Goal: Task Accomplishment & Management: Manage account settings

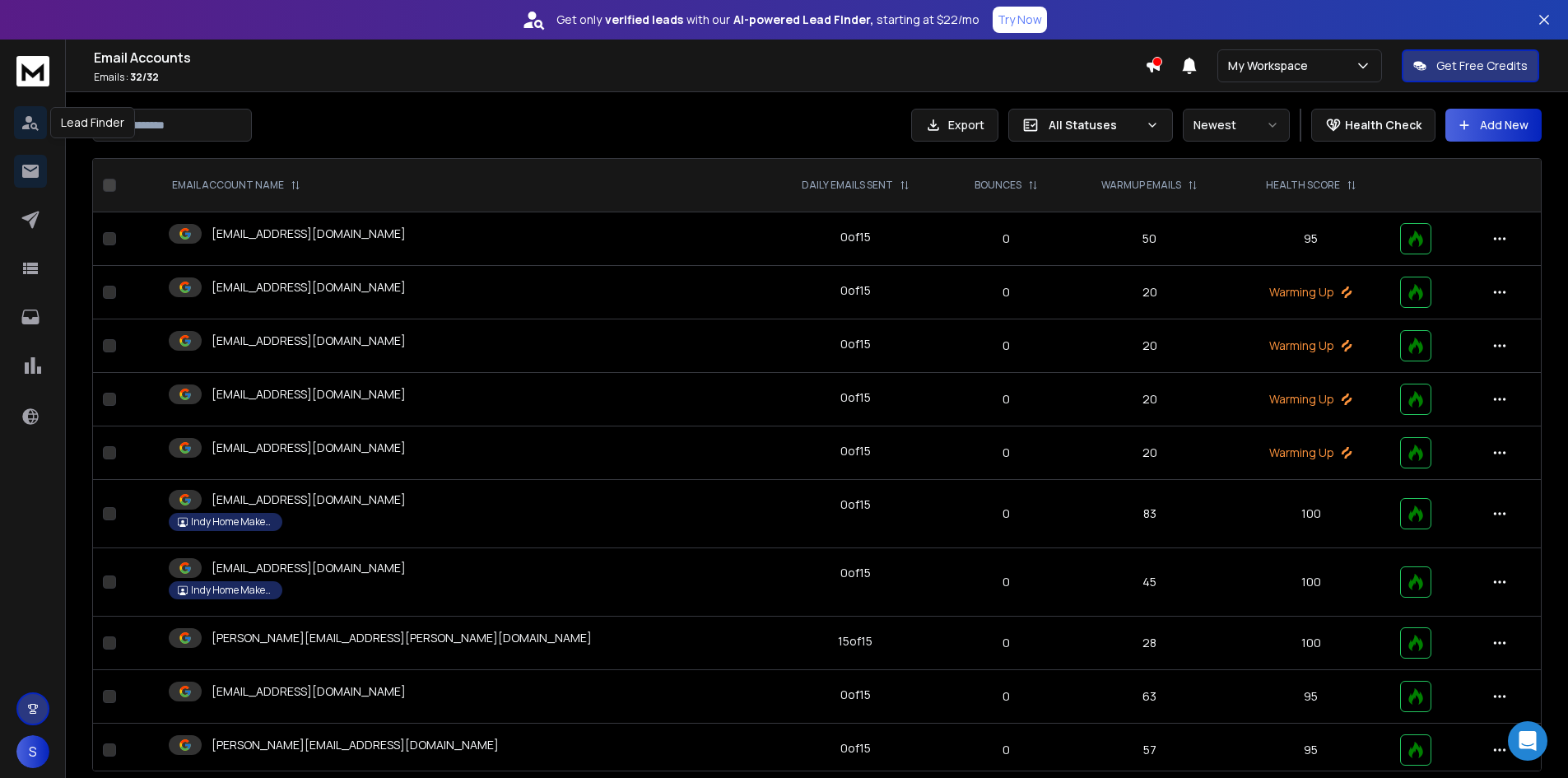
click at [28, 119] on circle at bounding box center [29, 119] width 7 height 7
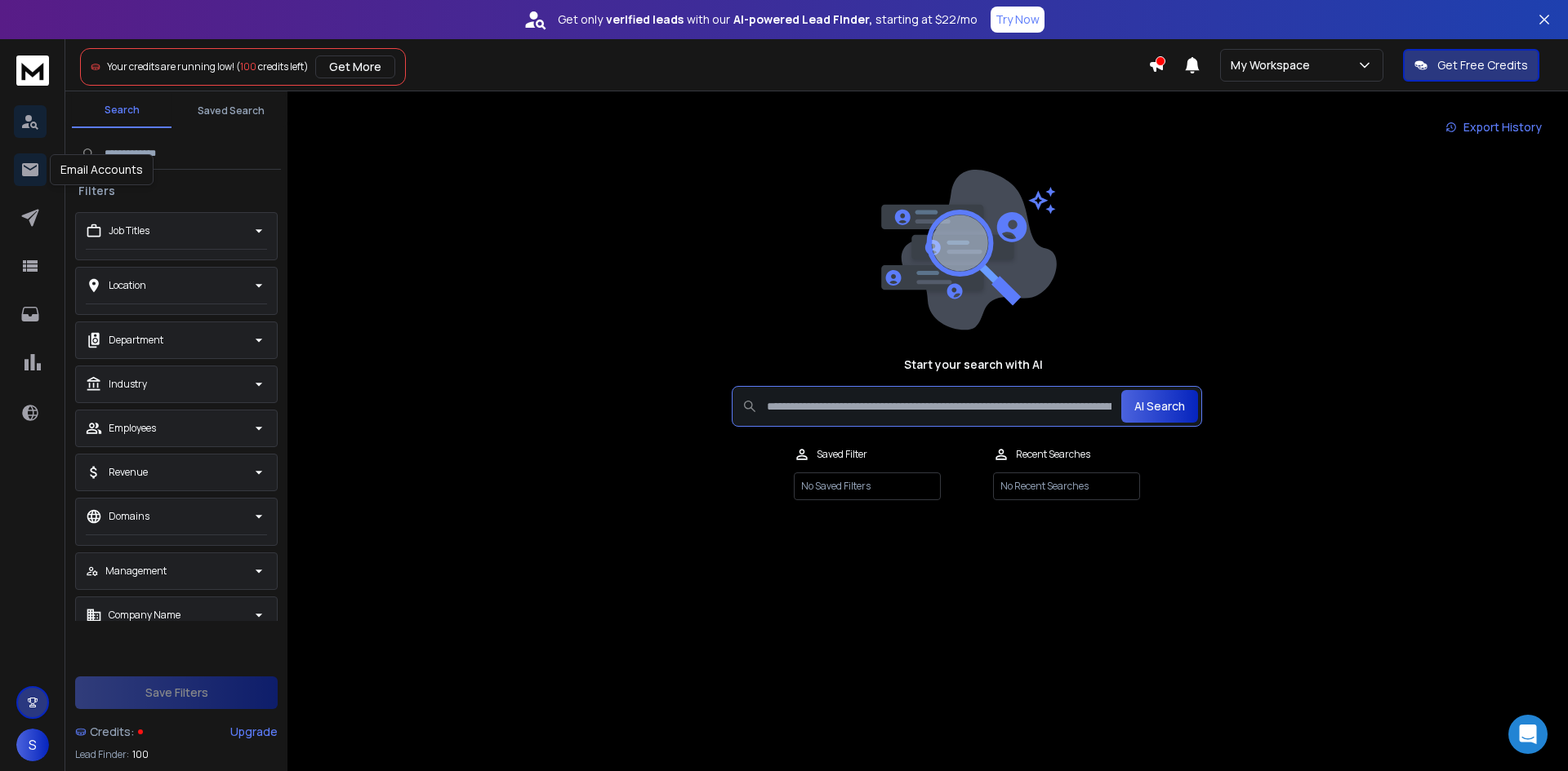
click at [33, 169] on icon at bounding box center [29, 170] width 16 height 13
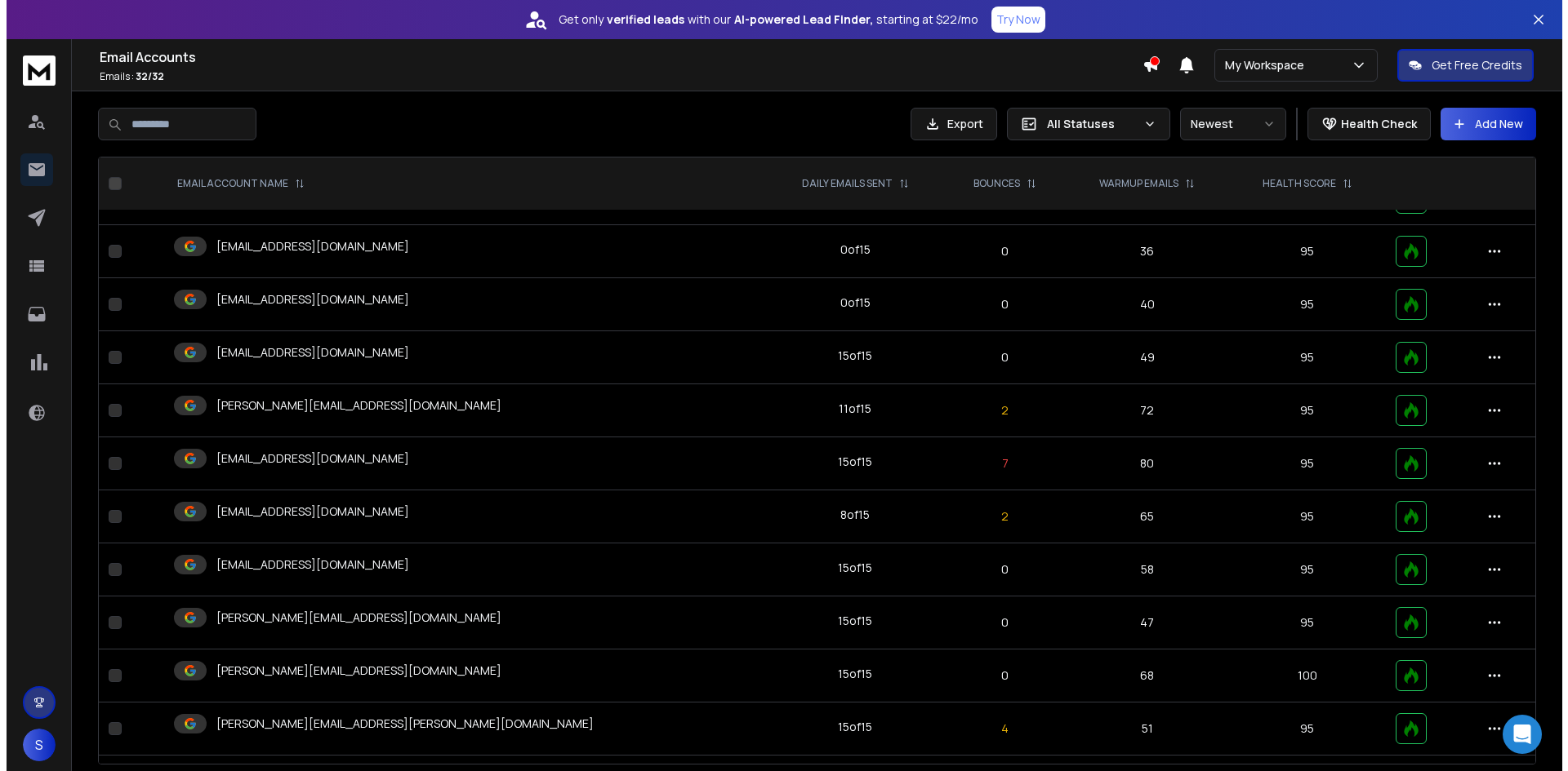
scroll to position [533, 0]
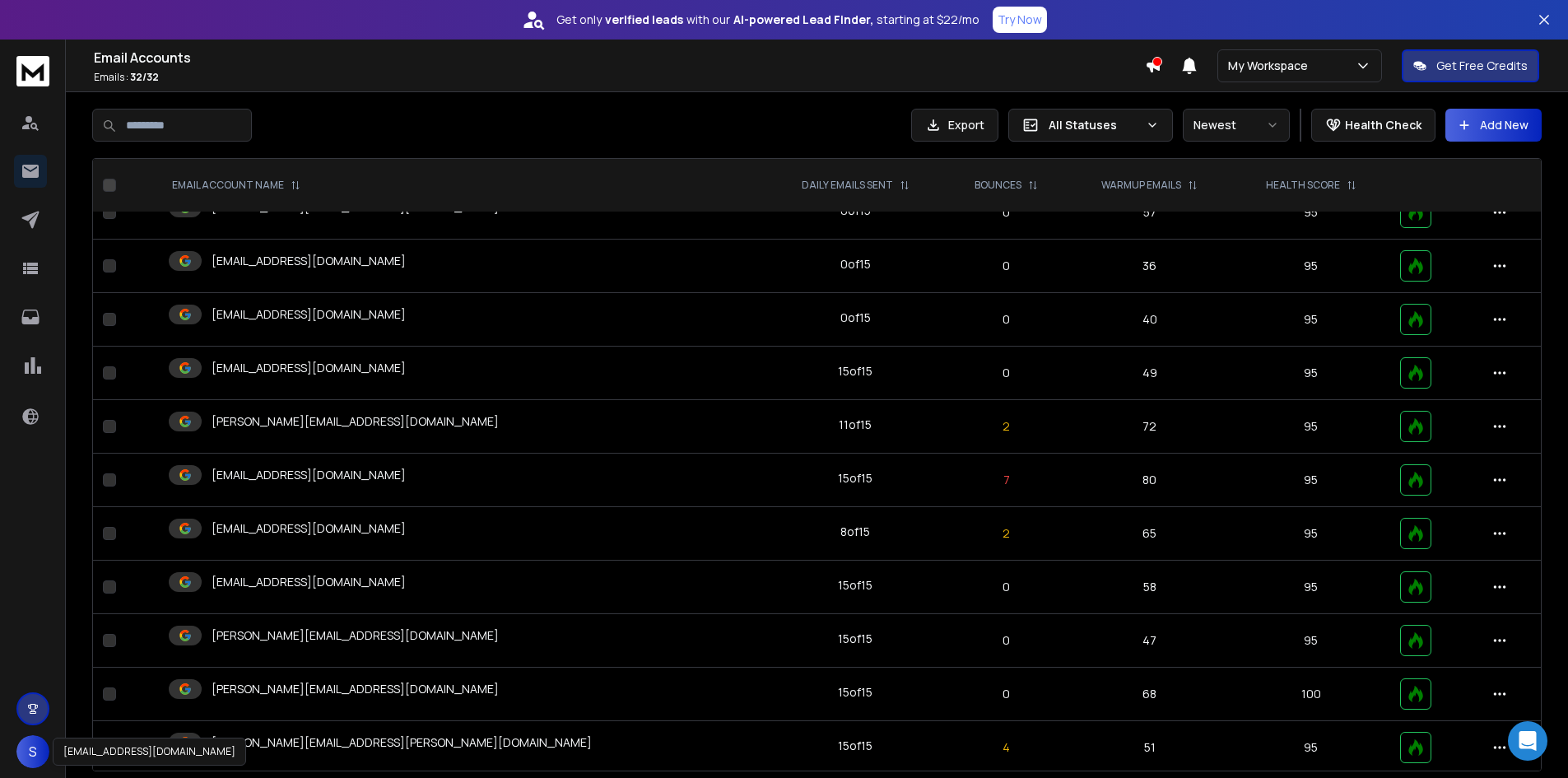
click at [32, 755] on span "S" at bounding box center [32, 752] width 33 height 33
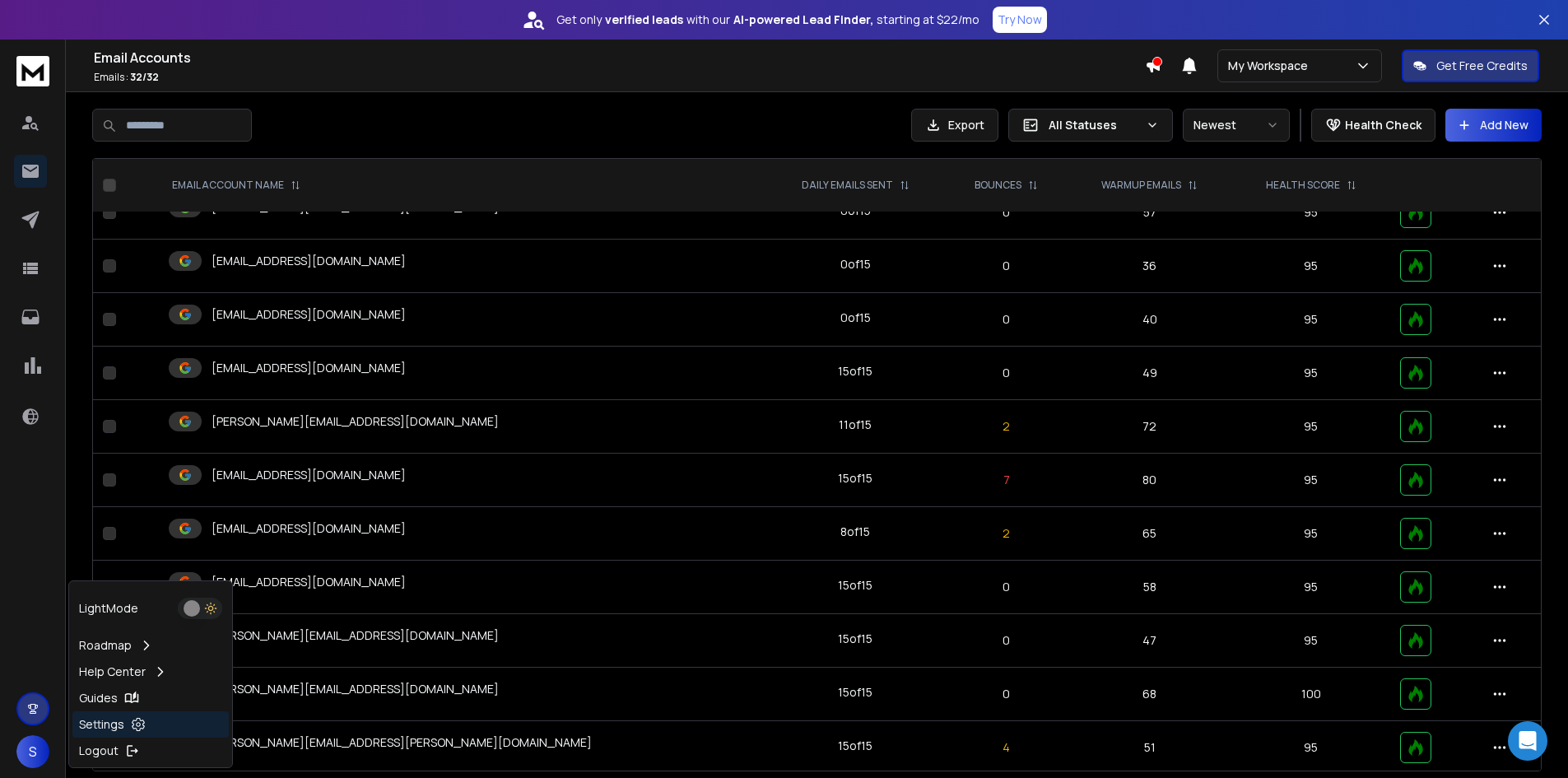
click at [127, 720] on div "Settings" at bounding box center [151, 724] width 157 height 26
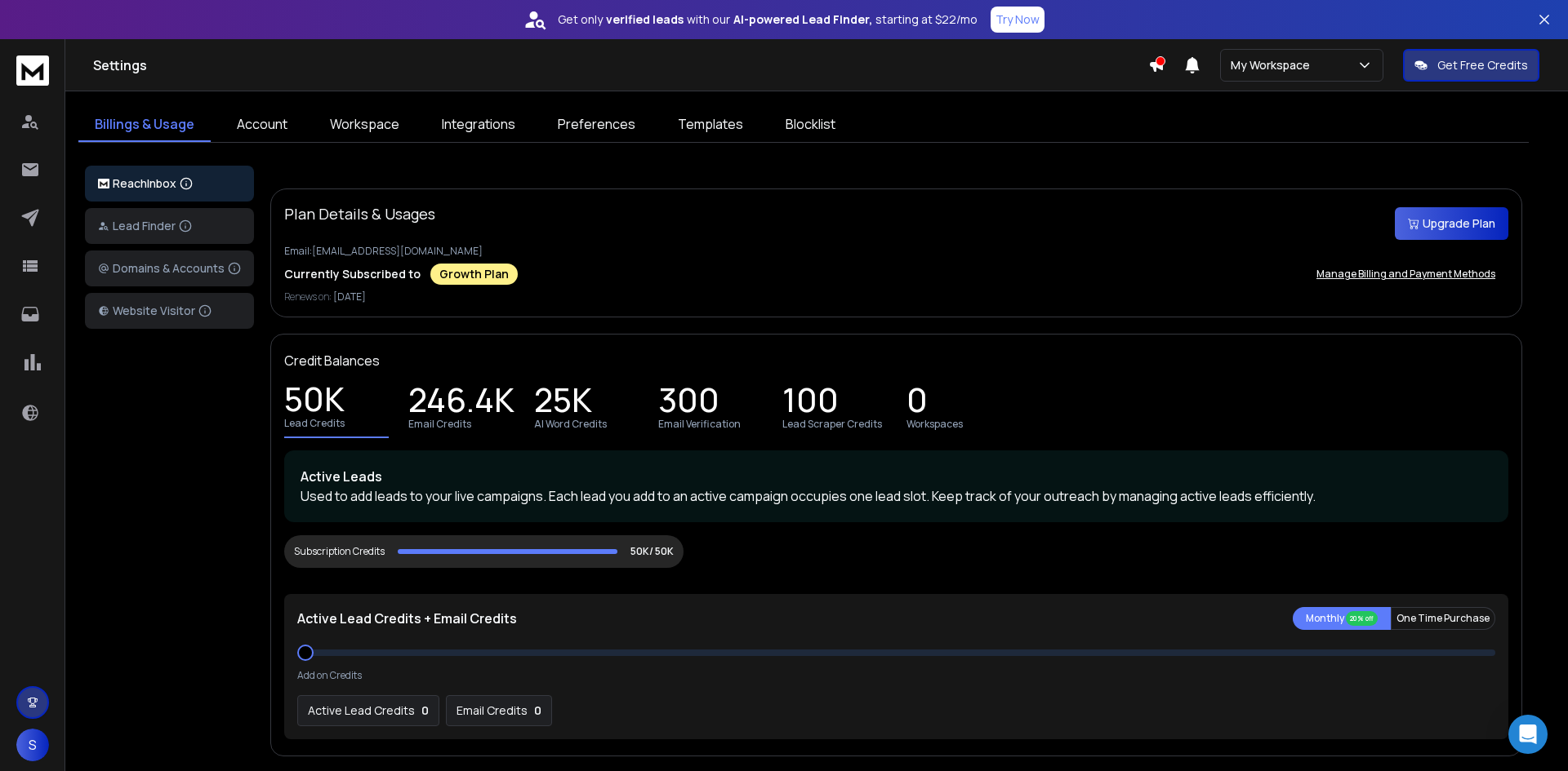
click at [278, 128] on link "Account" at bounding box center [262, 124] width 83 height 34
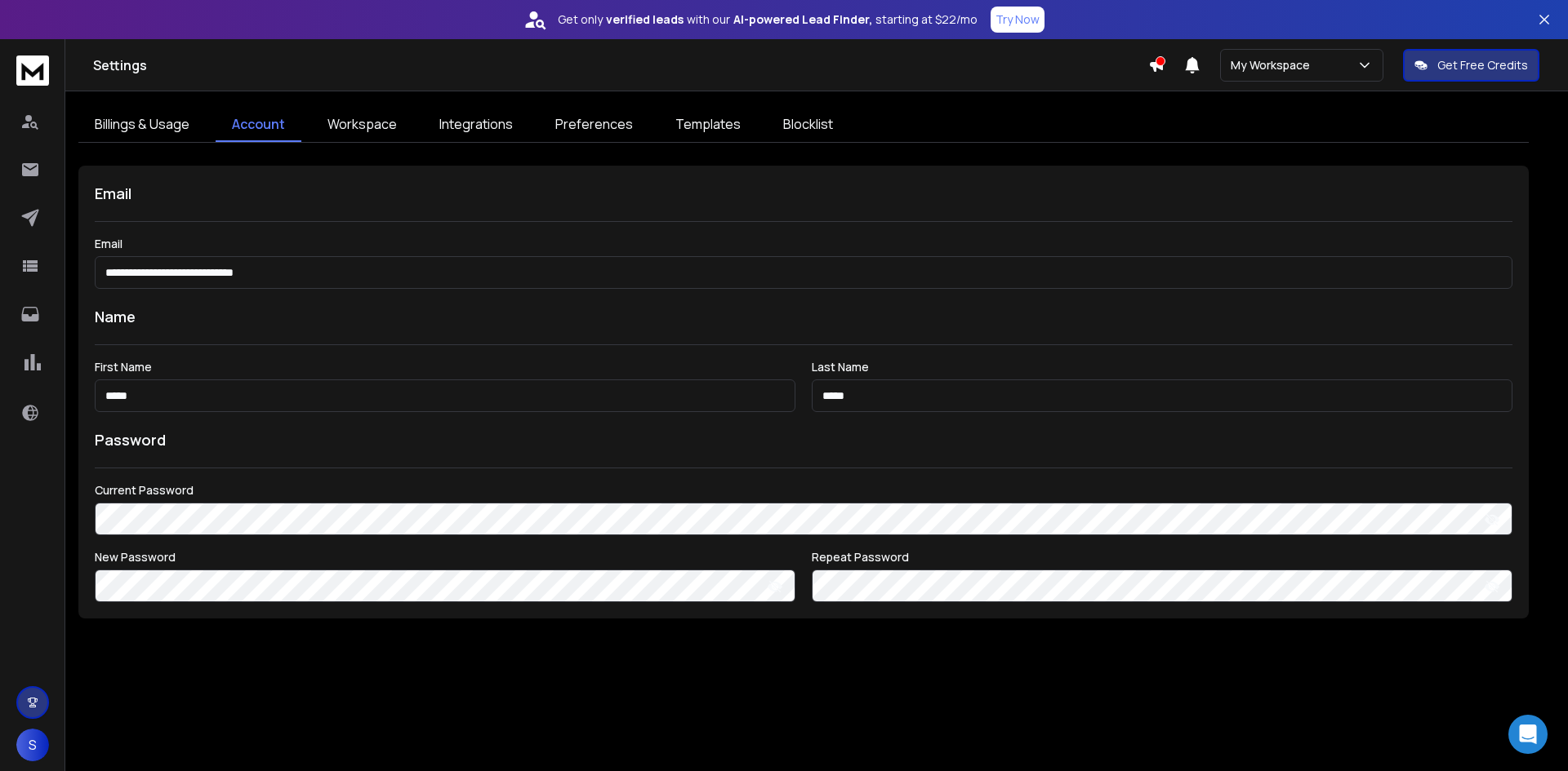
click at [179, 129] on link "Billings & Usage" at bounding box center [142, 124] width 128 height 34
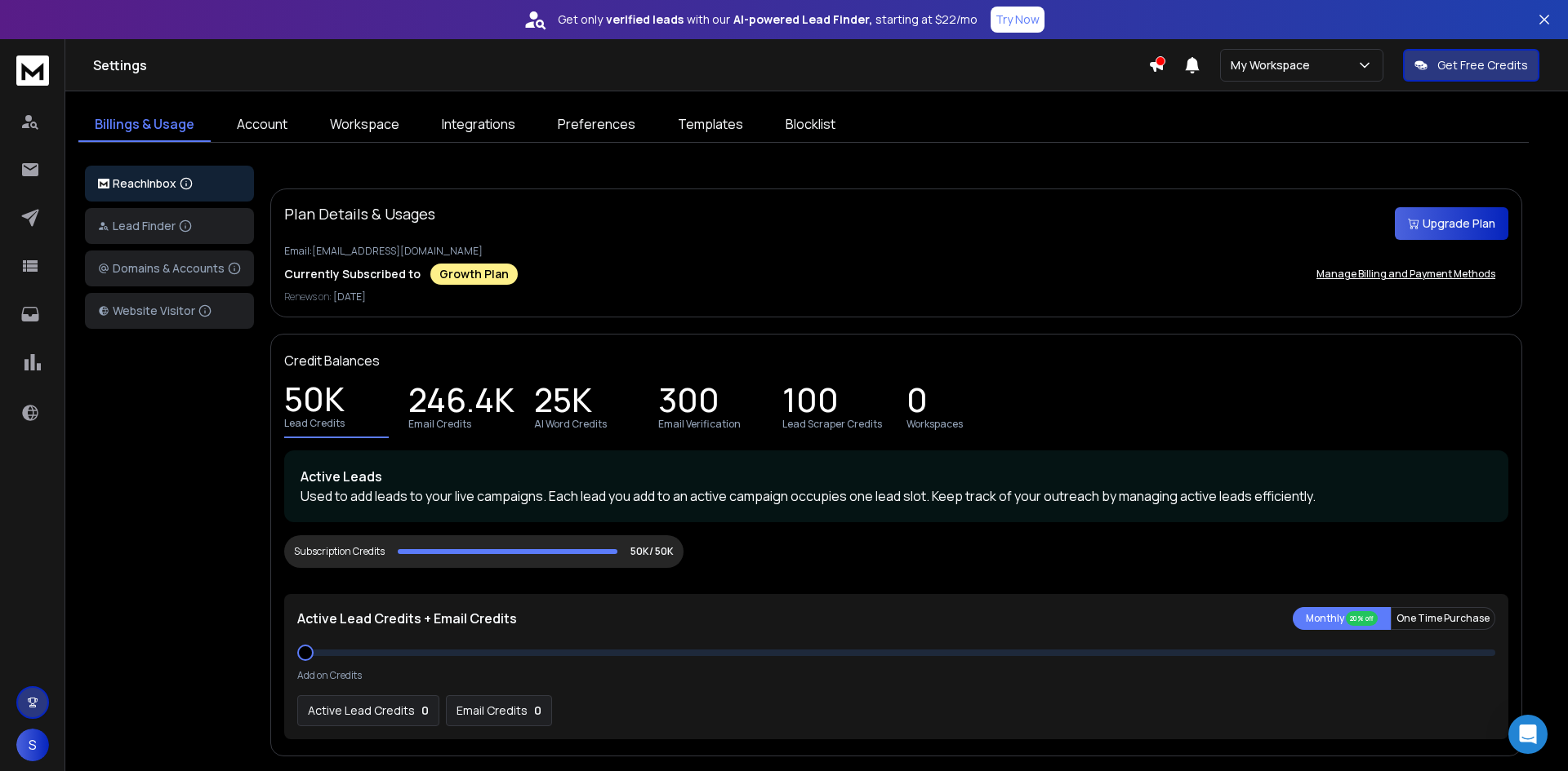
click at [1422, 219] on button "Upgrade Plan" at bounding box center [1450, 223] width 113 height 33
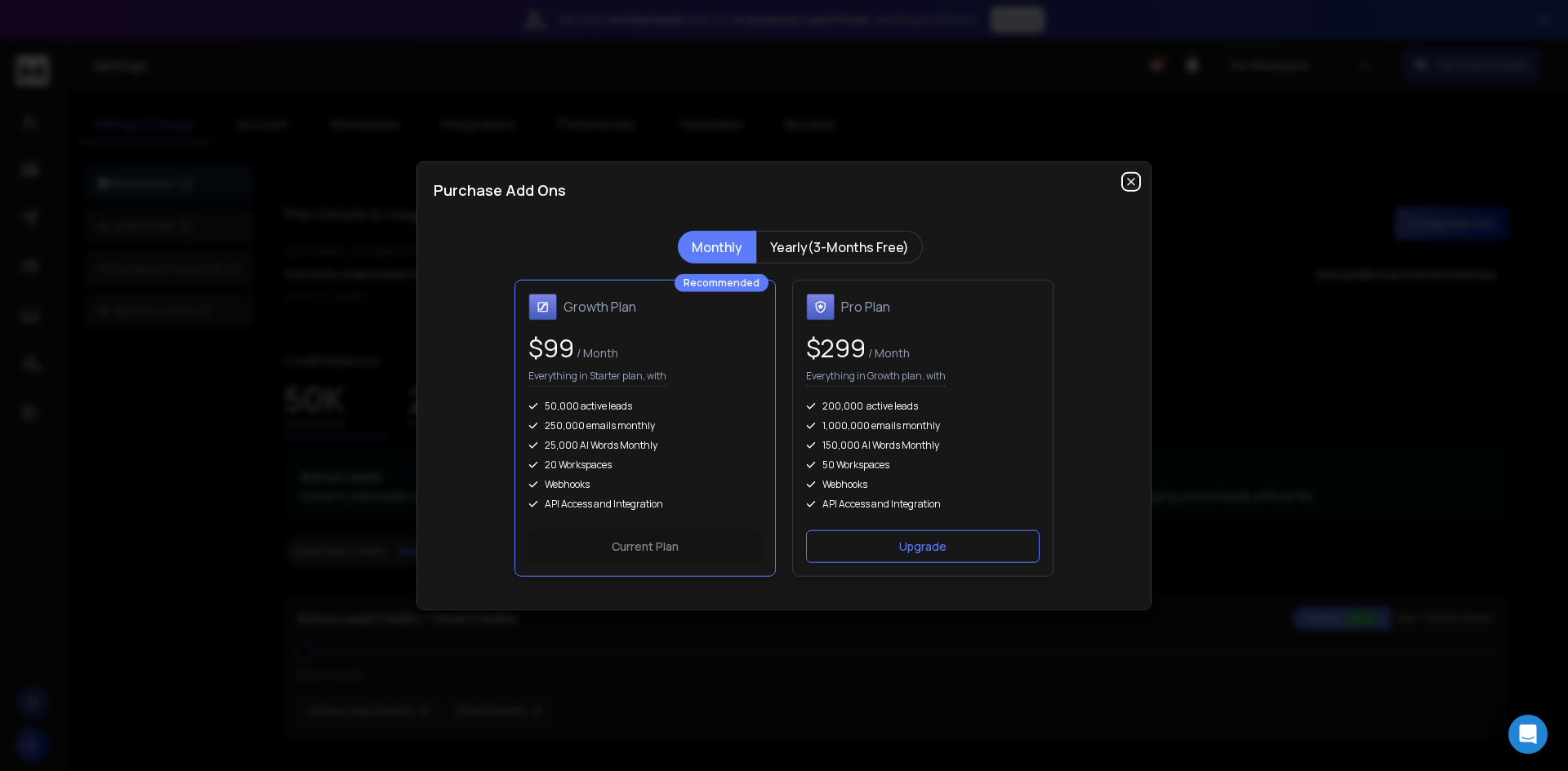
click at [1126, 180] on icon "button" at bounding box center [1131, 181] width 13 height 13
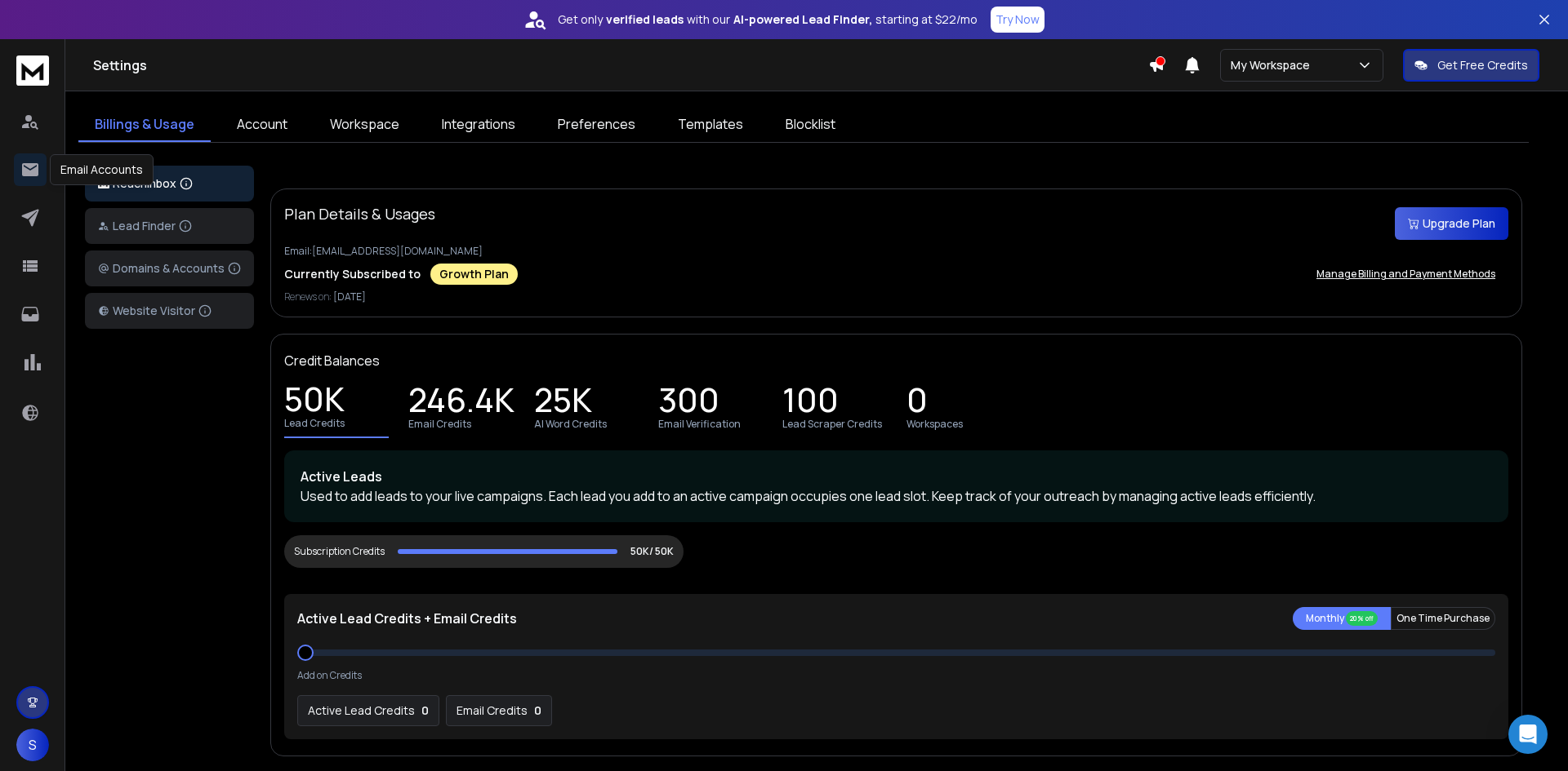
click at [33, 170] on icon at bounding box center [29, 170] width 16 height 13
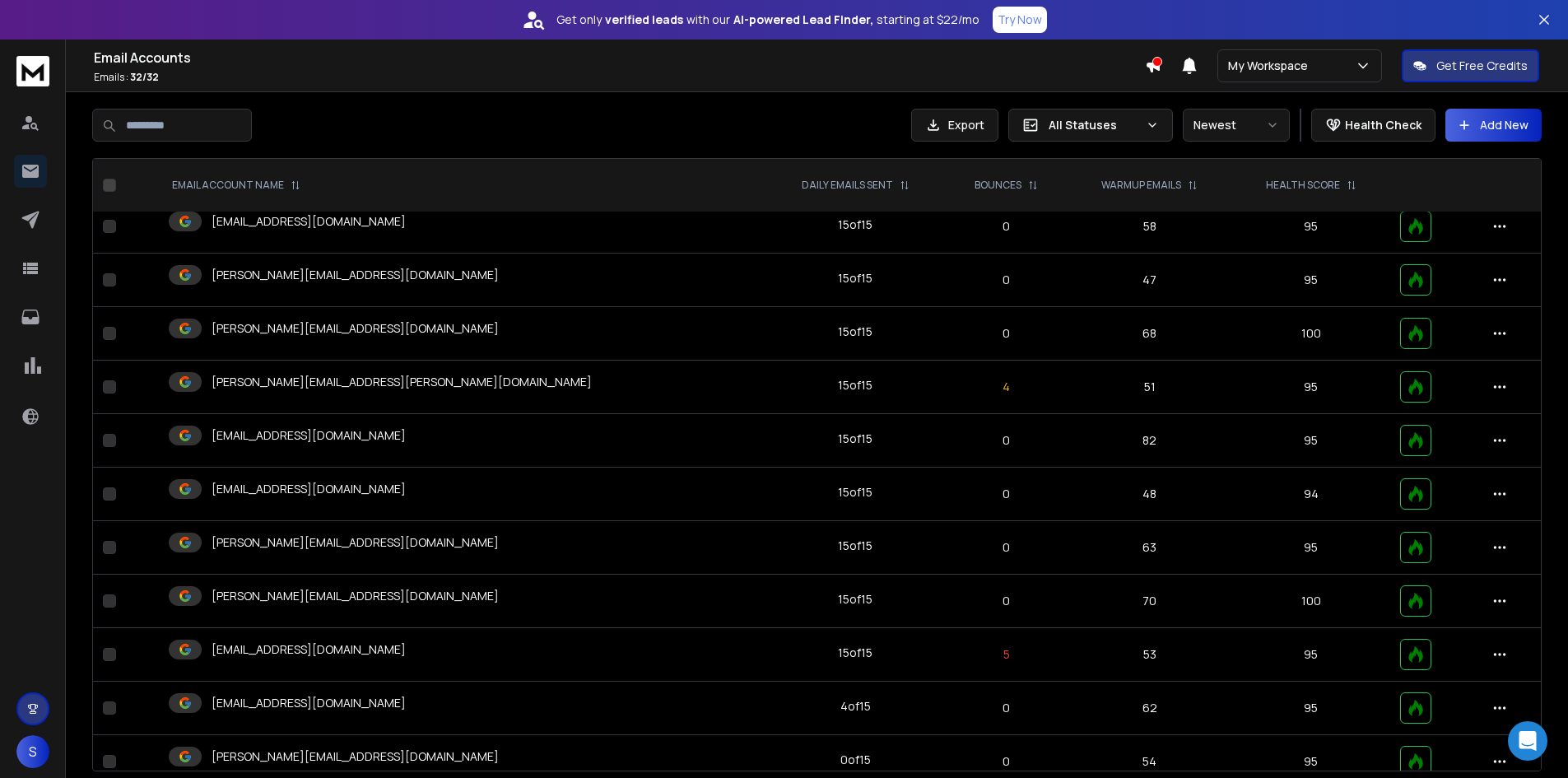
scroll to position [1196, 0]
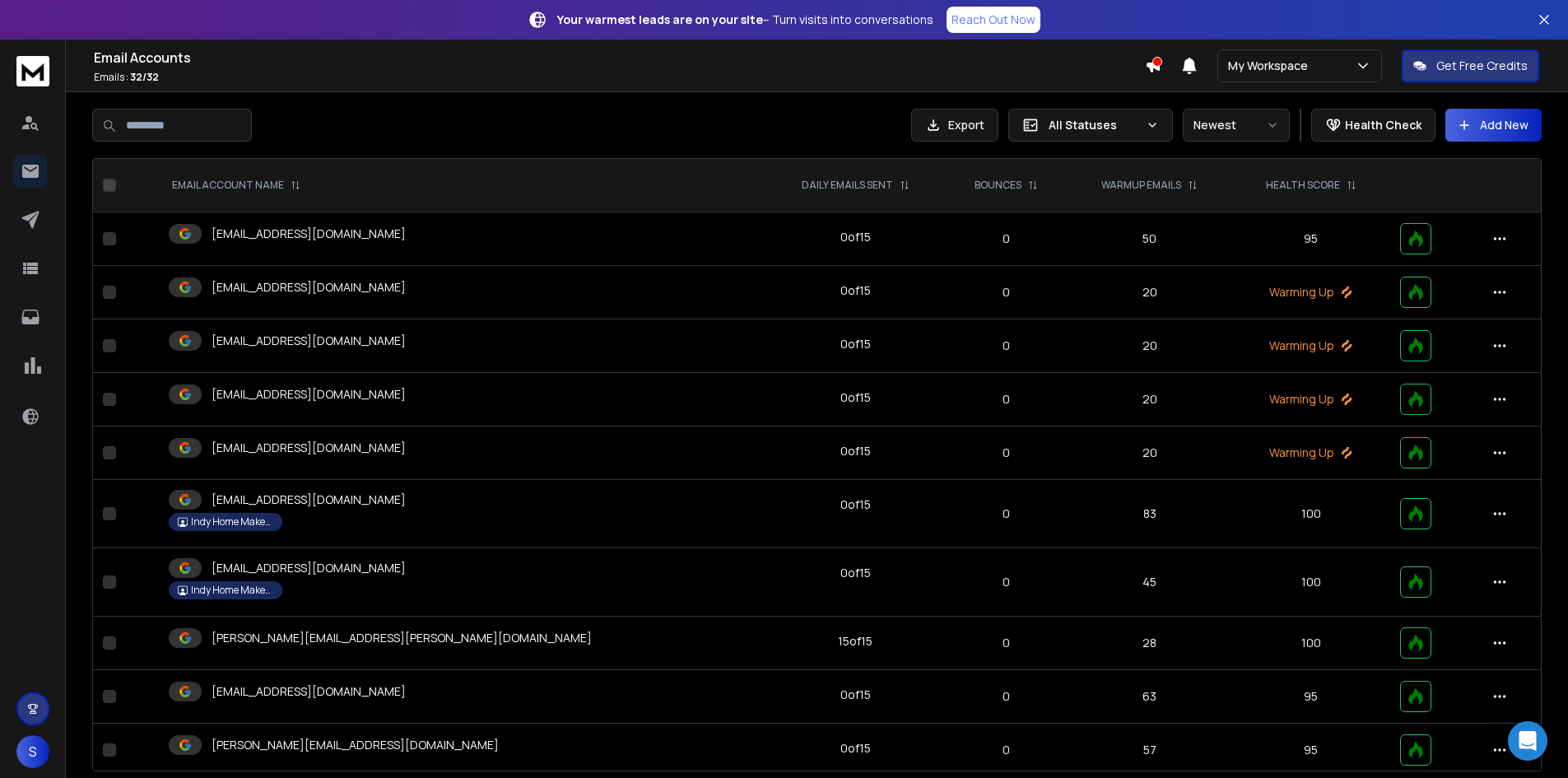
click at [1542, 15] on icon at bounding box center [1544, 20] width 15 height 15
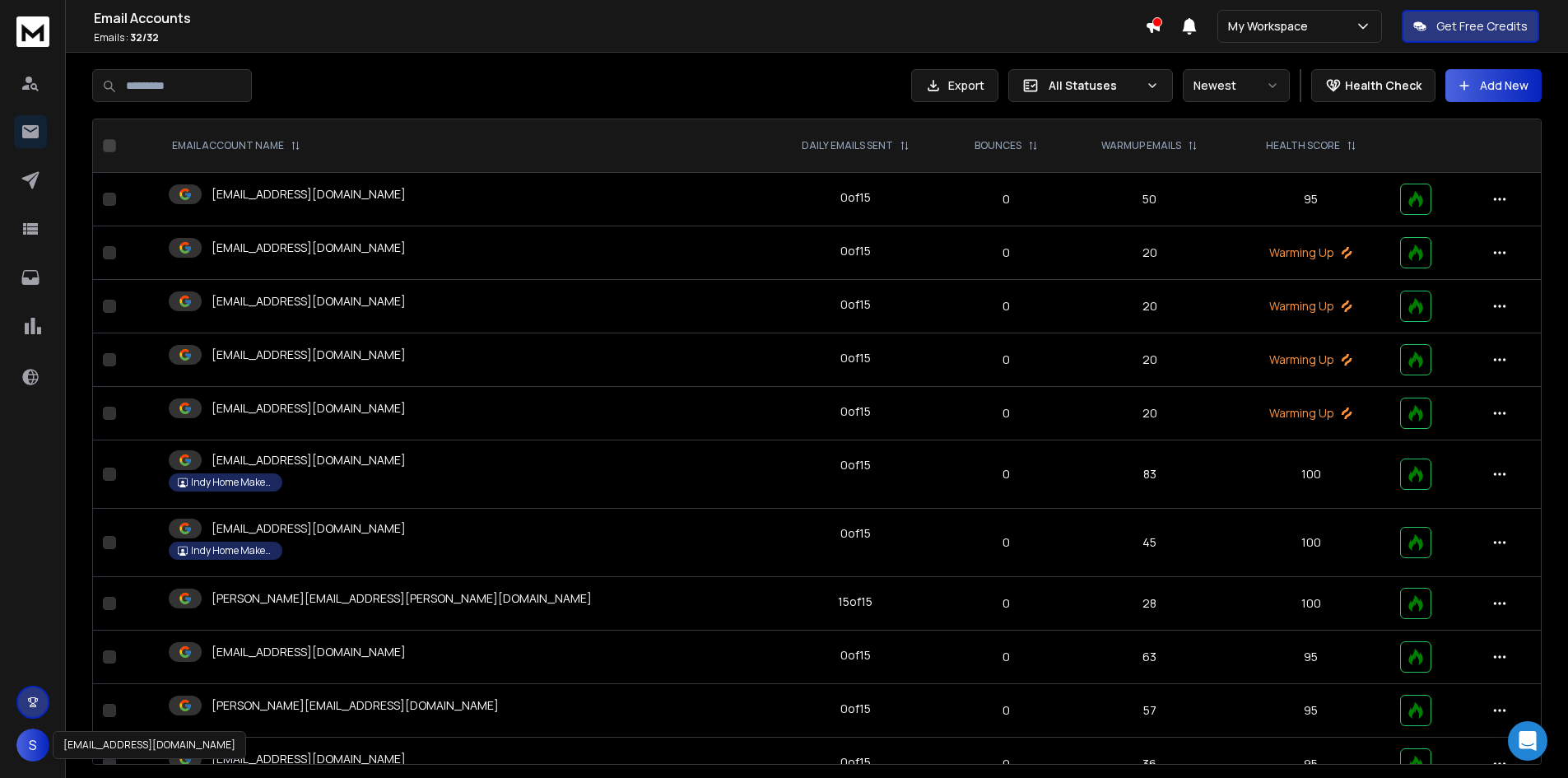
click at [27, 742] on span "S" at bounding box center [32, 745] width 33 height 33
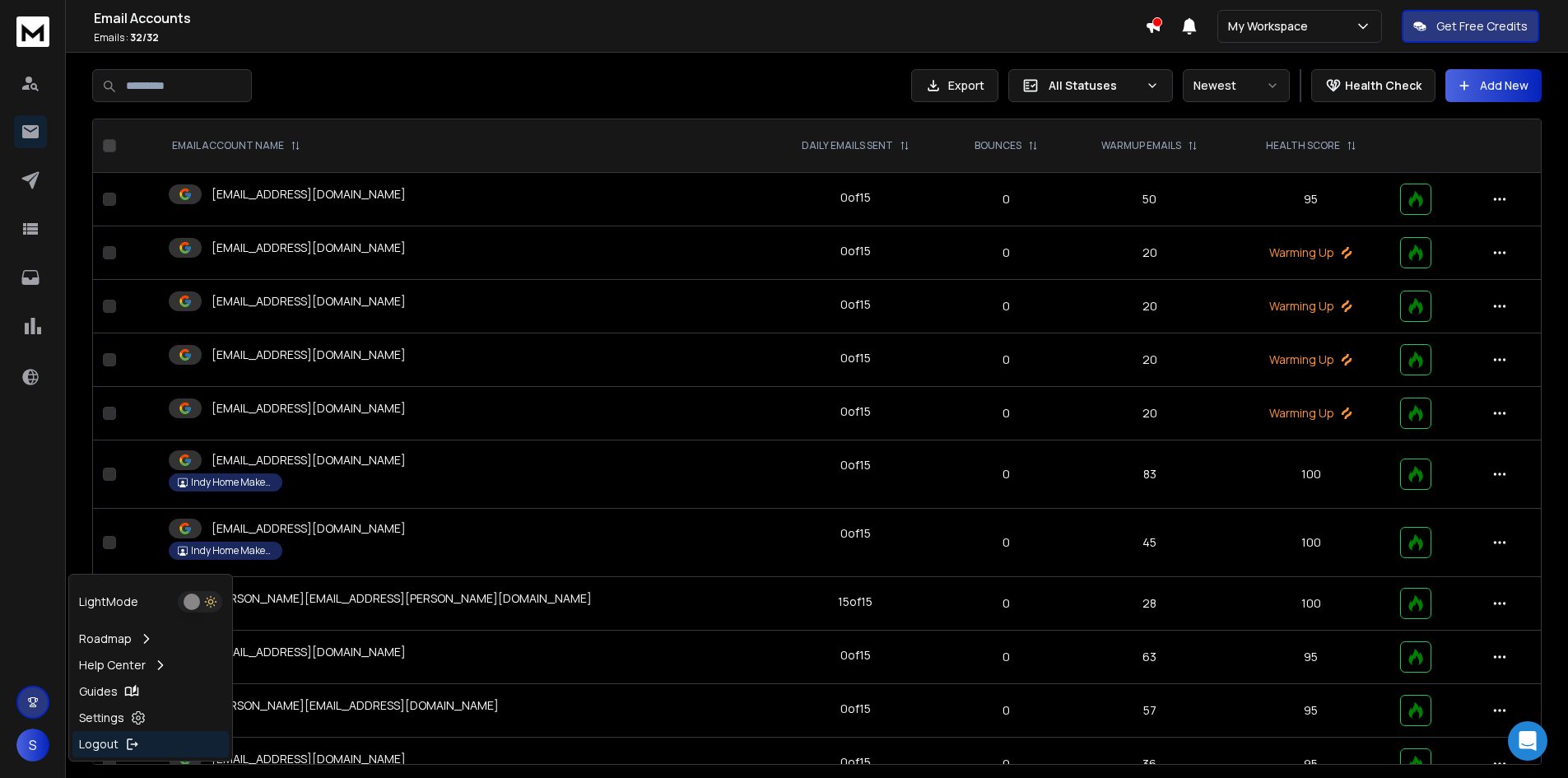
click at [114, 746] on p "Logout" at bounding box center [98, 744] width 40 height 16
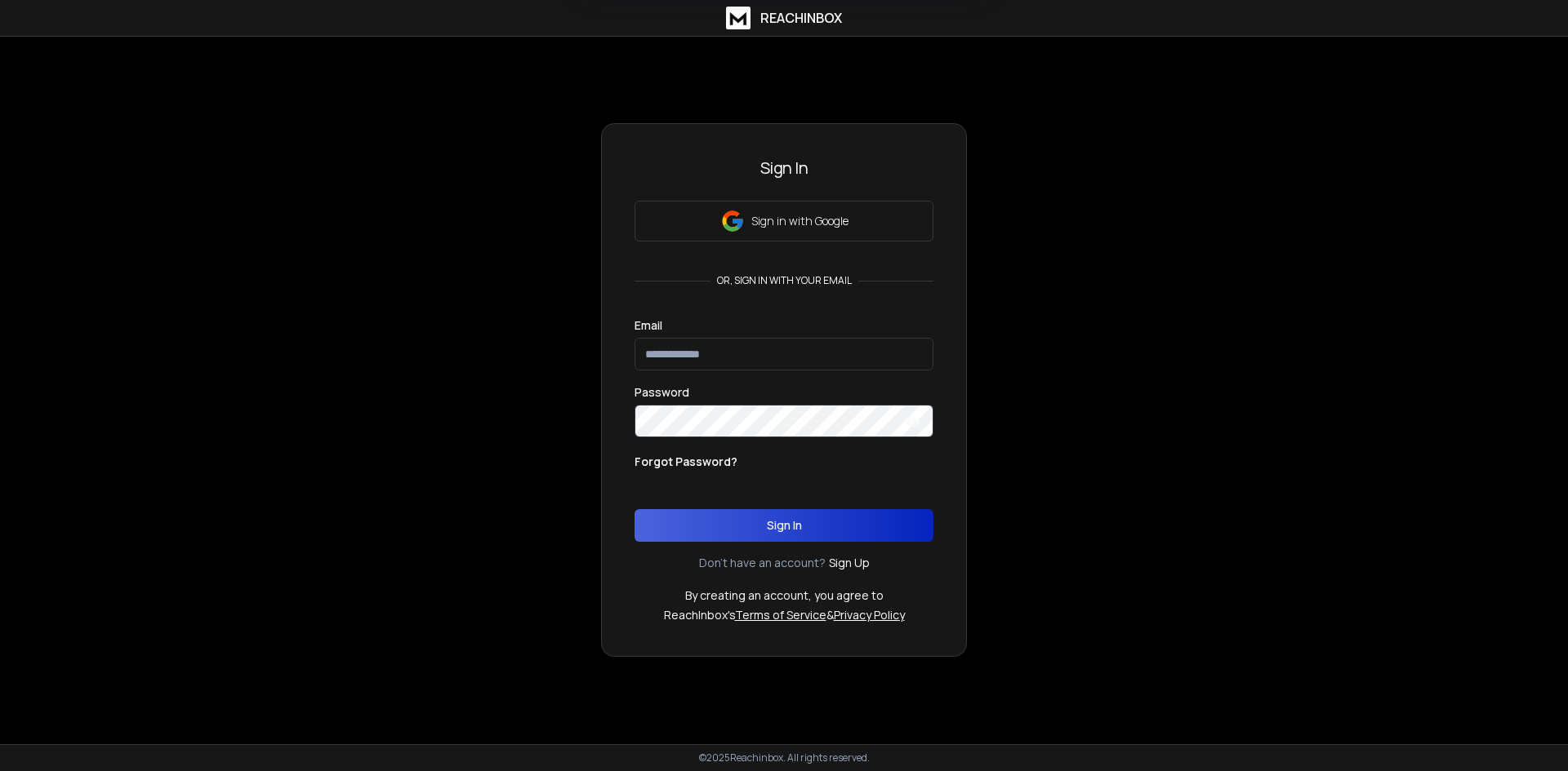
drag, startPoint x: 838, startPoint y: 97, endPoint x: 808, endPoint y: 187, distance: 94.9
click at [838, 98] on button "Later" at bounding box center [836, 105] width 74 height 41
click at [787, 224] on p "Sign in with Google" at bounding box center [800, 221] width 97 height 16
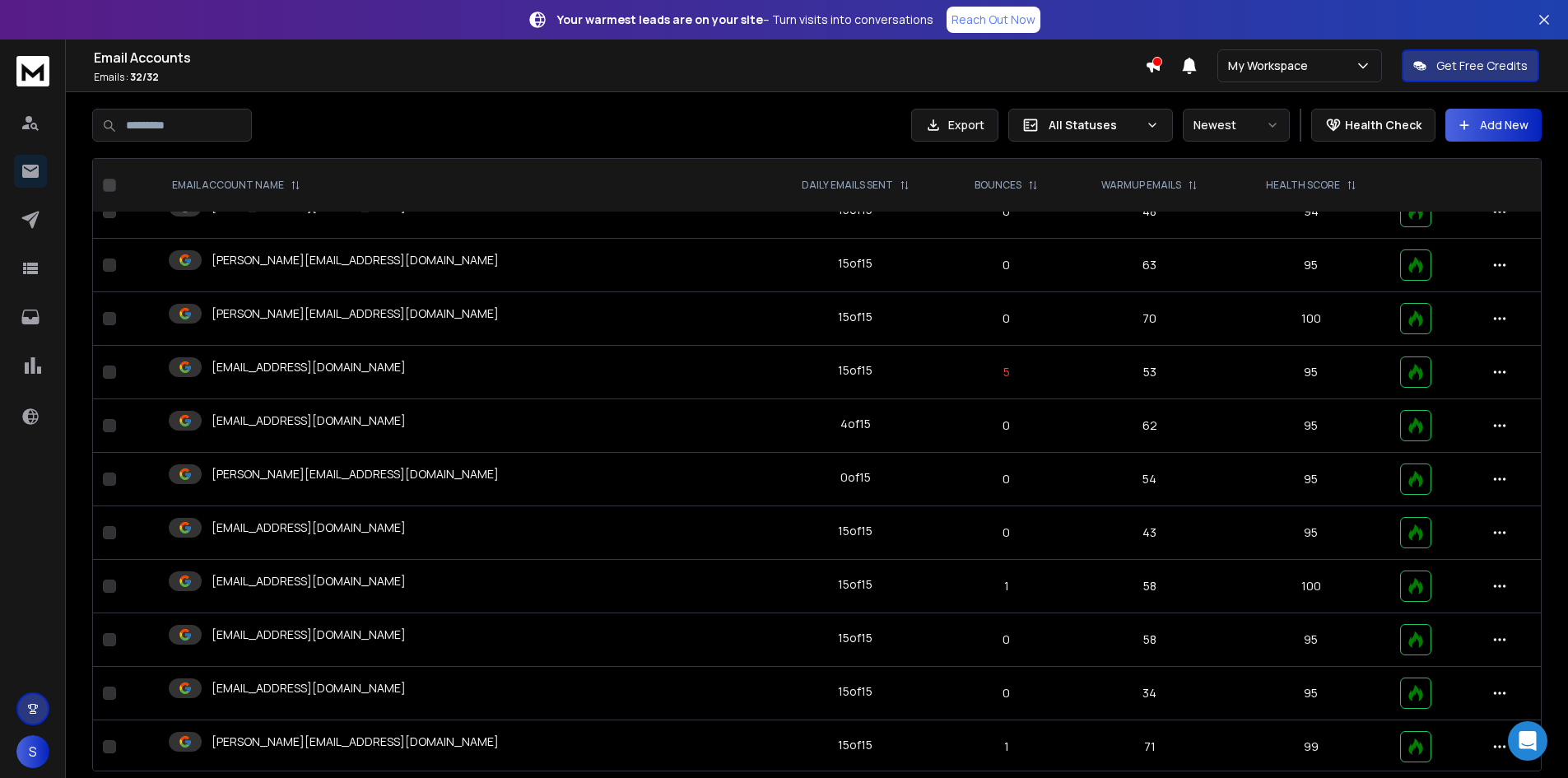
scroll to position [1196, 0]
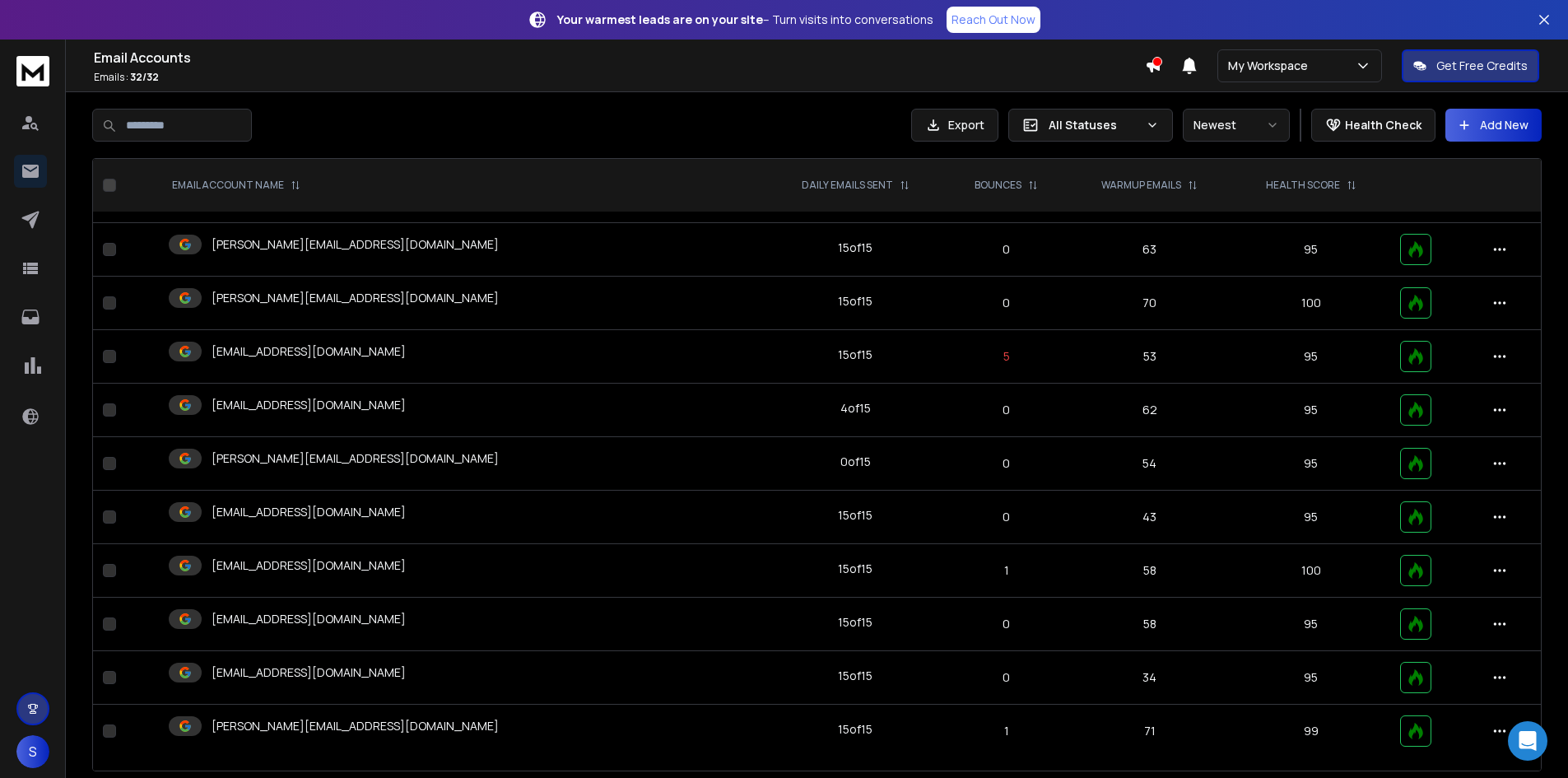
click at [142, 77] on span "32 / 32" at bounding box center [145, 77] width 29 height 14
click at [30, 229] on link at bounding box center [30, 219] width 33 height 33
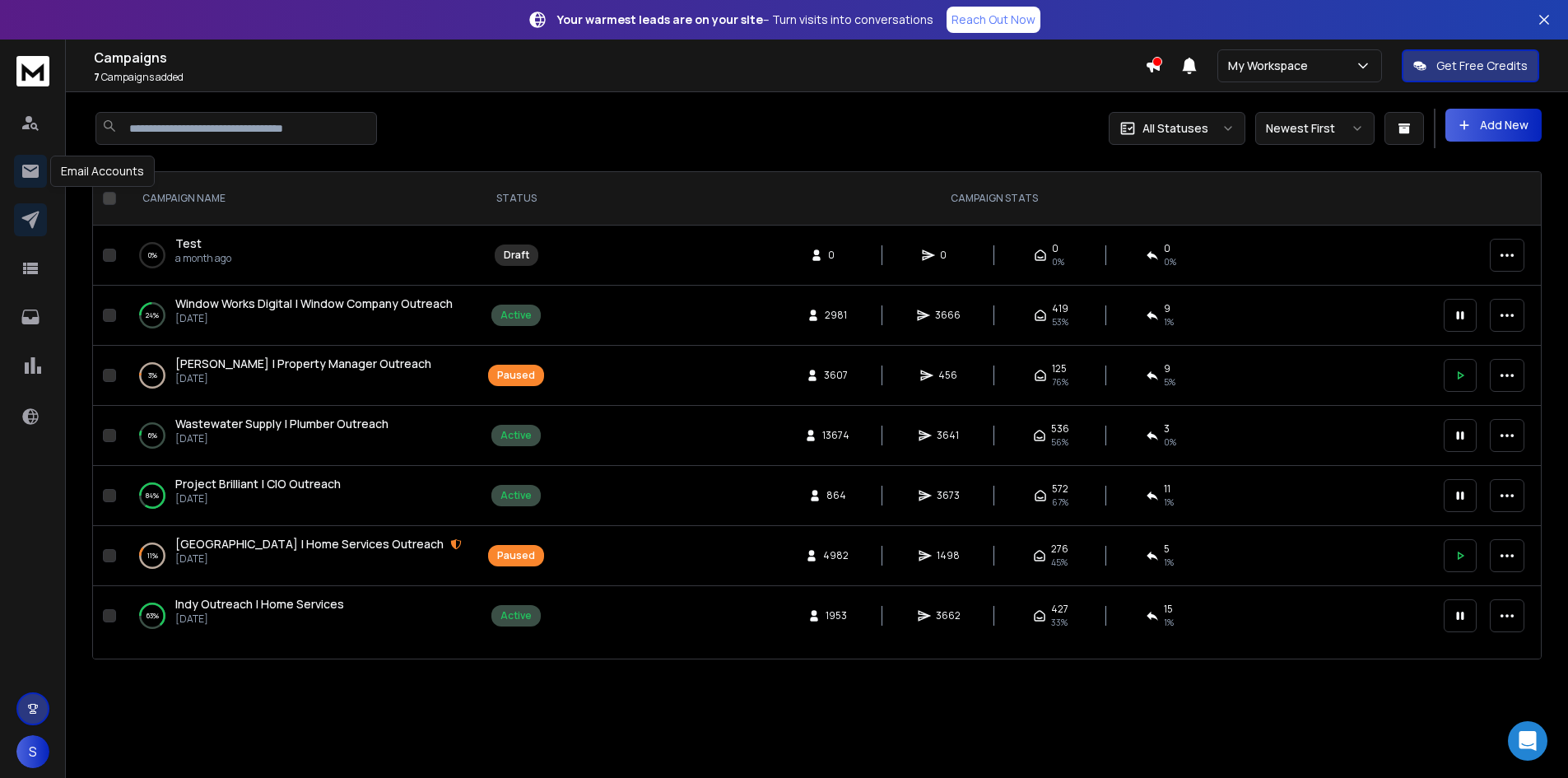
click at [26, 166] on icon at bounding box center [30, 172] width 16 height 14
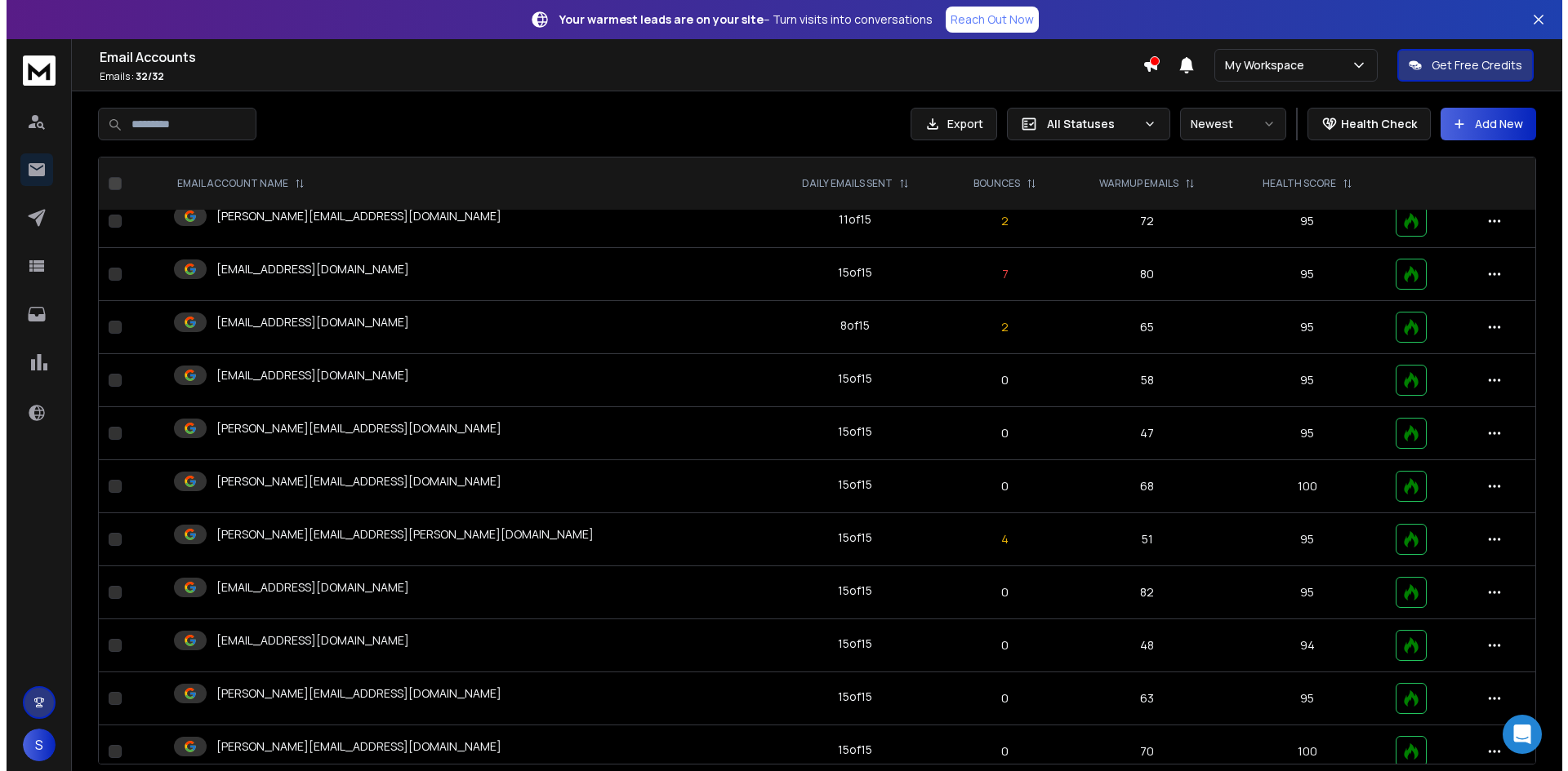
scroll to position [1185, 0]
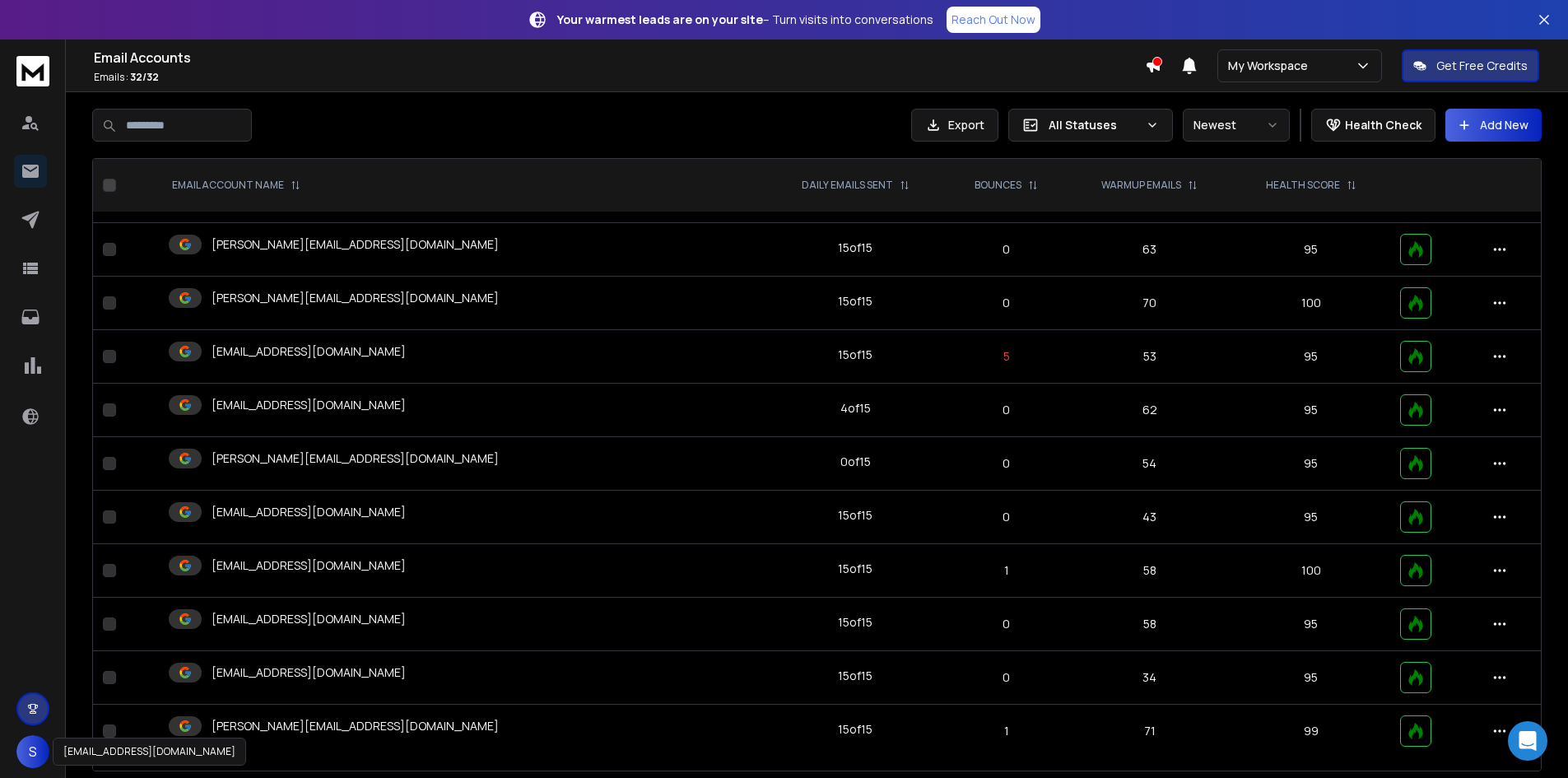
click at [37, 741] on span "S" at bounding box center [32, 752] width 33 height 33
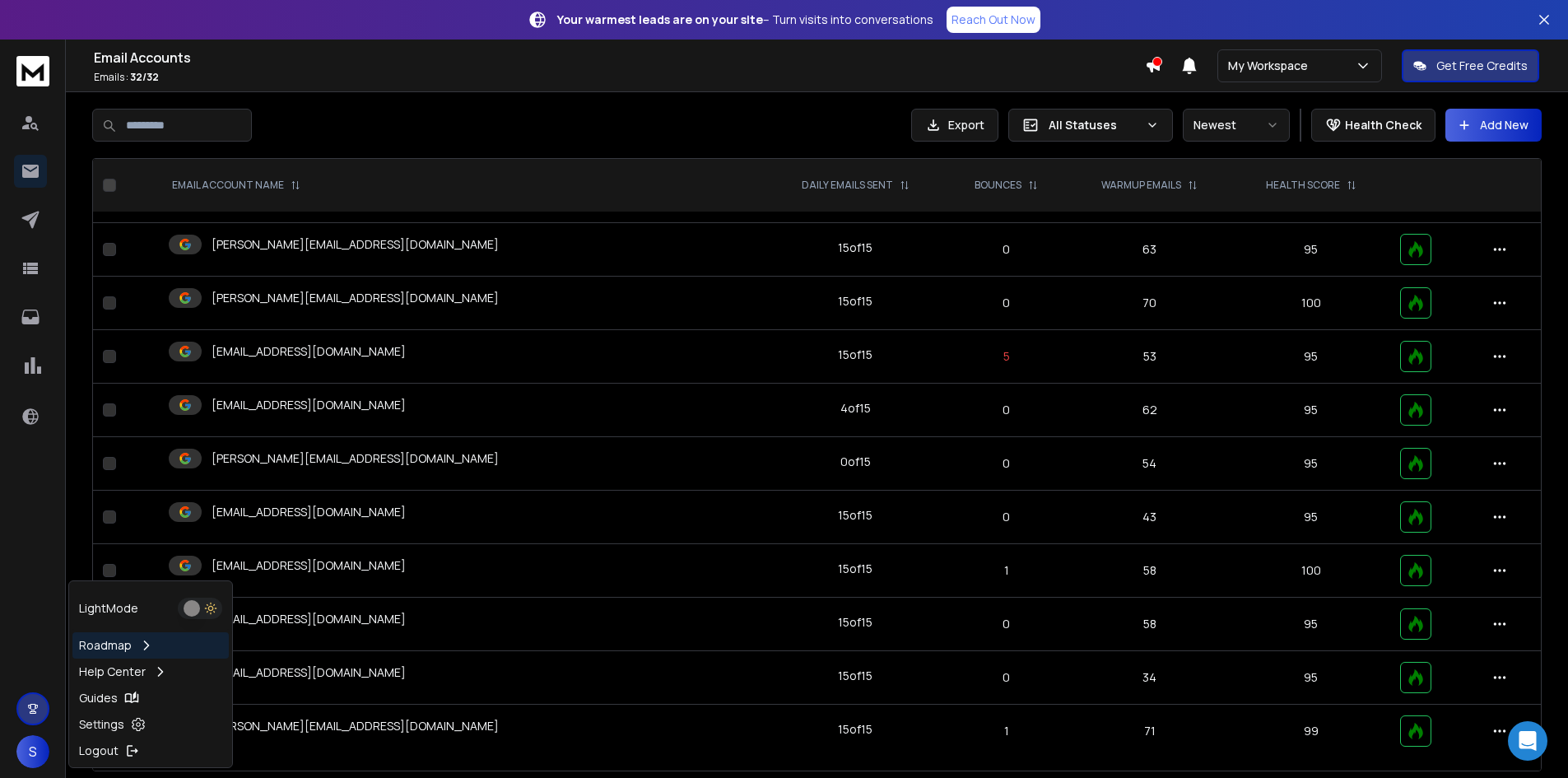
click at [186, 607] on button "button" at bounding box center [200, 608] width 45 height 21
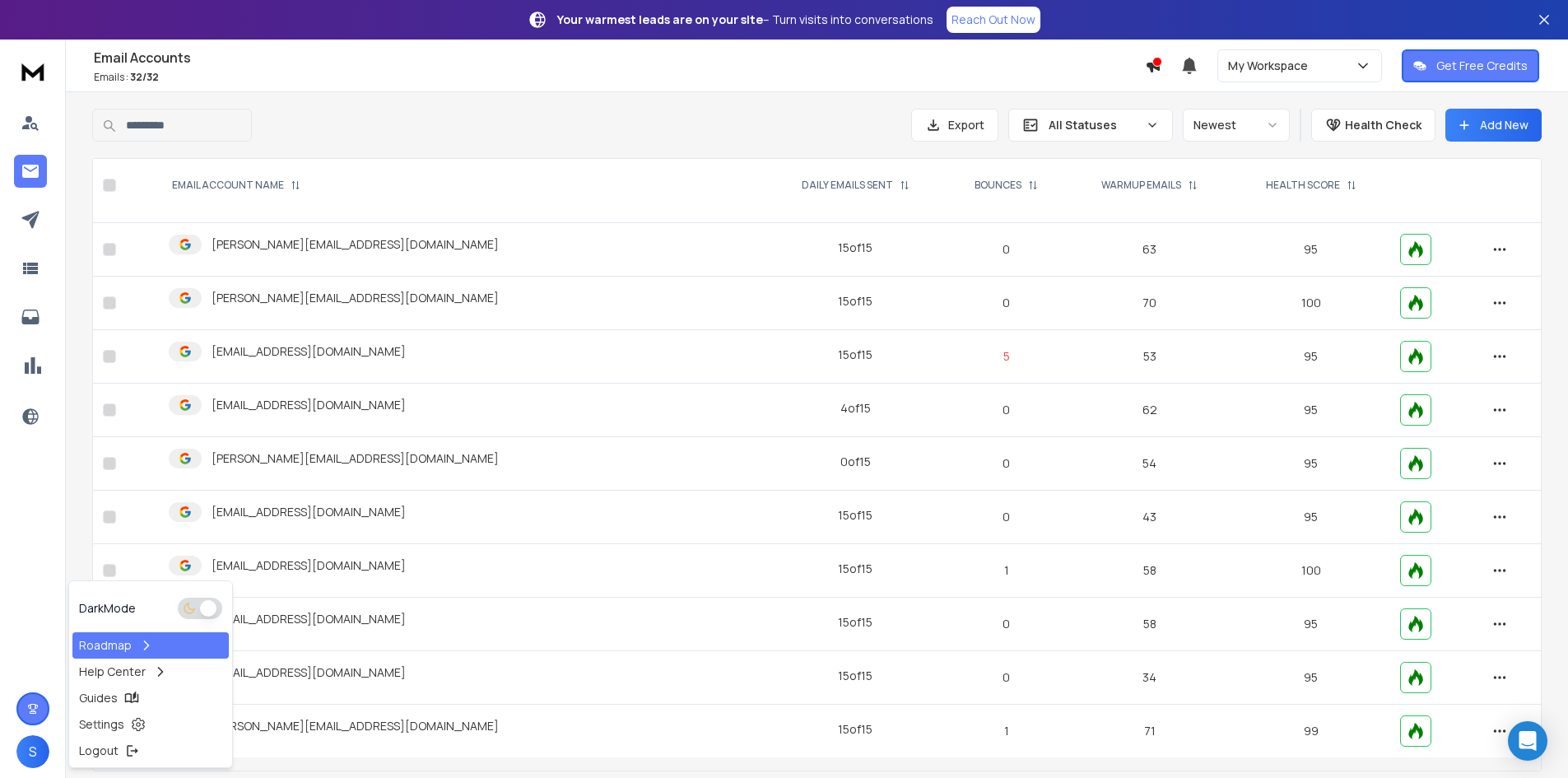
click at [186, 607] on icon at bounding box center [190, 609] width 14 height 14
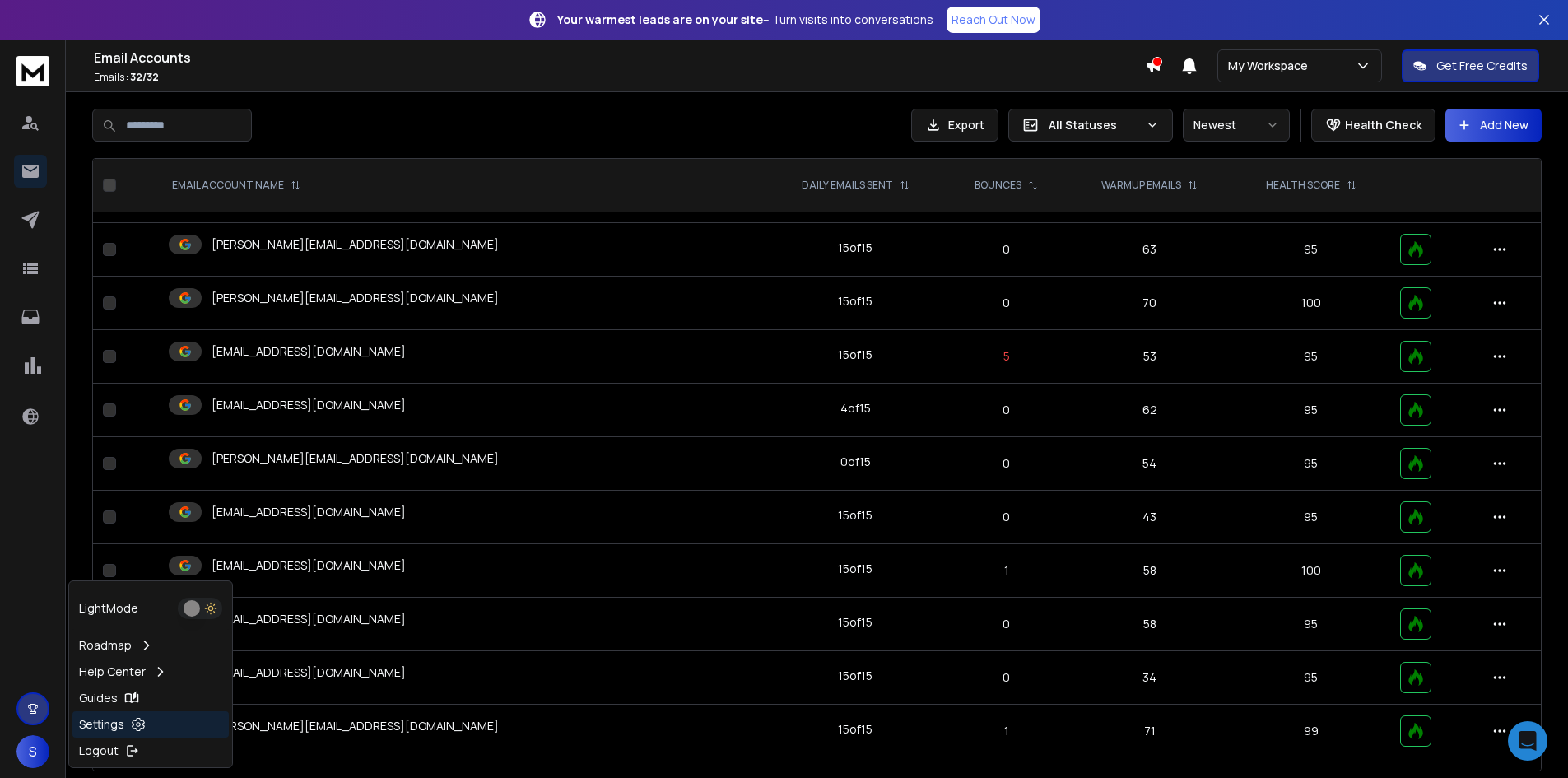
click at [108, 723] on p "Settings" at bounding box center [101, 724] width 45 height 16
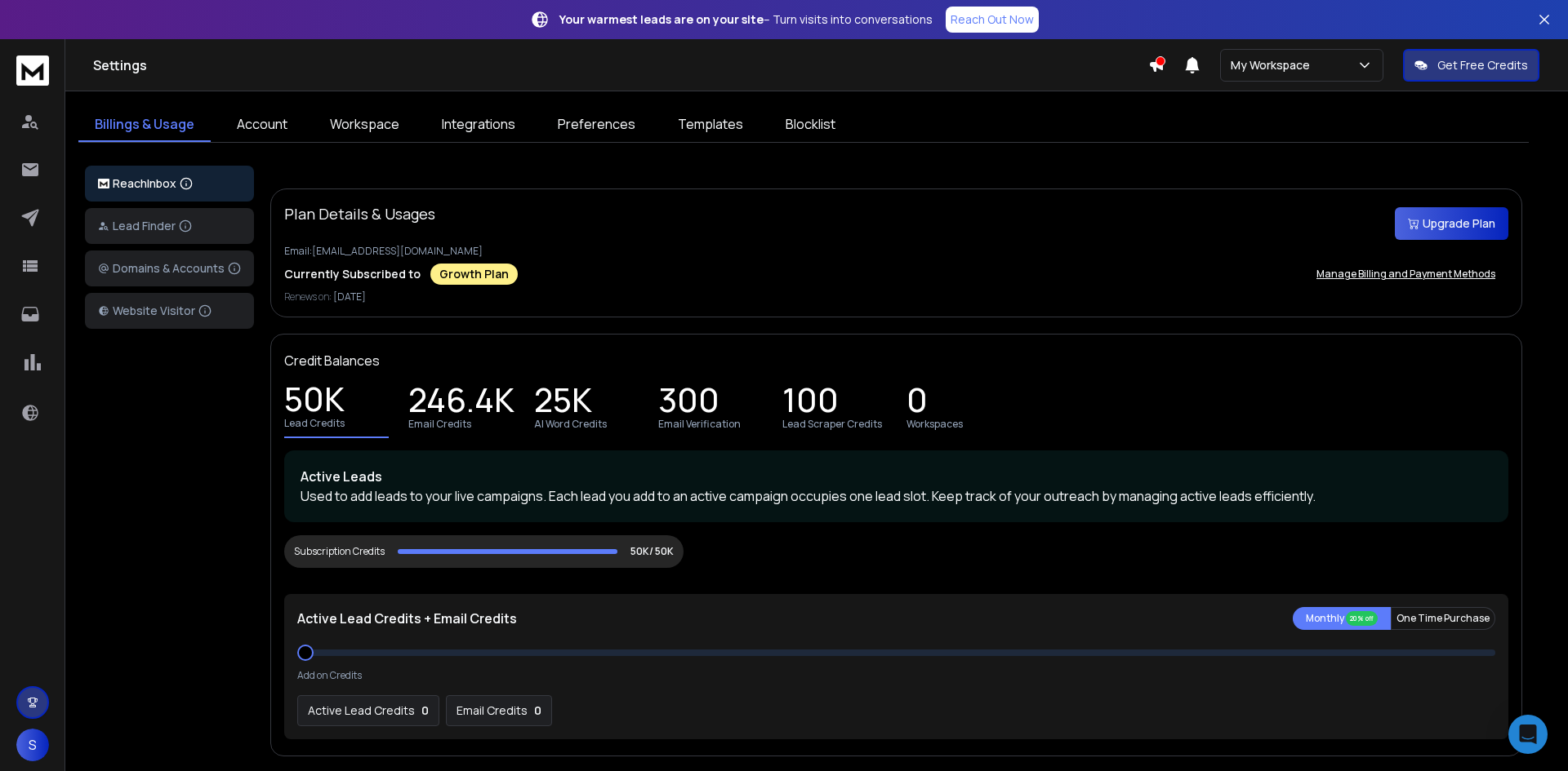
click at [257, 125] on link "Account" at bounding box center [262, 124] width 83 height 34
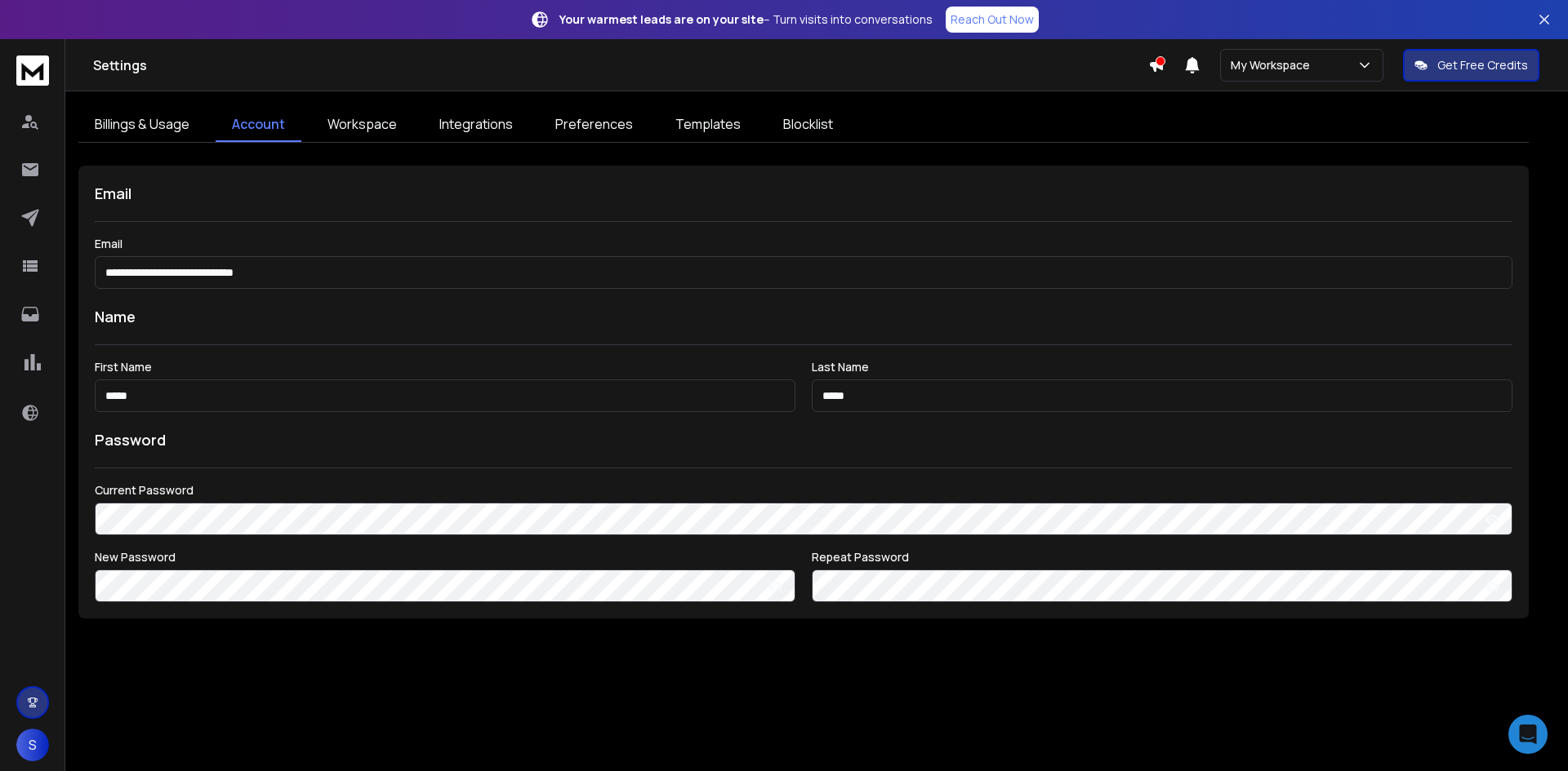
click at [374, 121] on link "Workspace" at bounding box center [363, 124] width 102 height 34
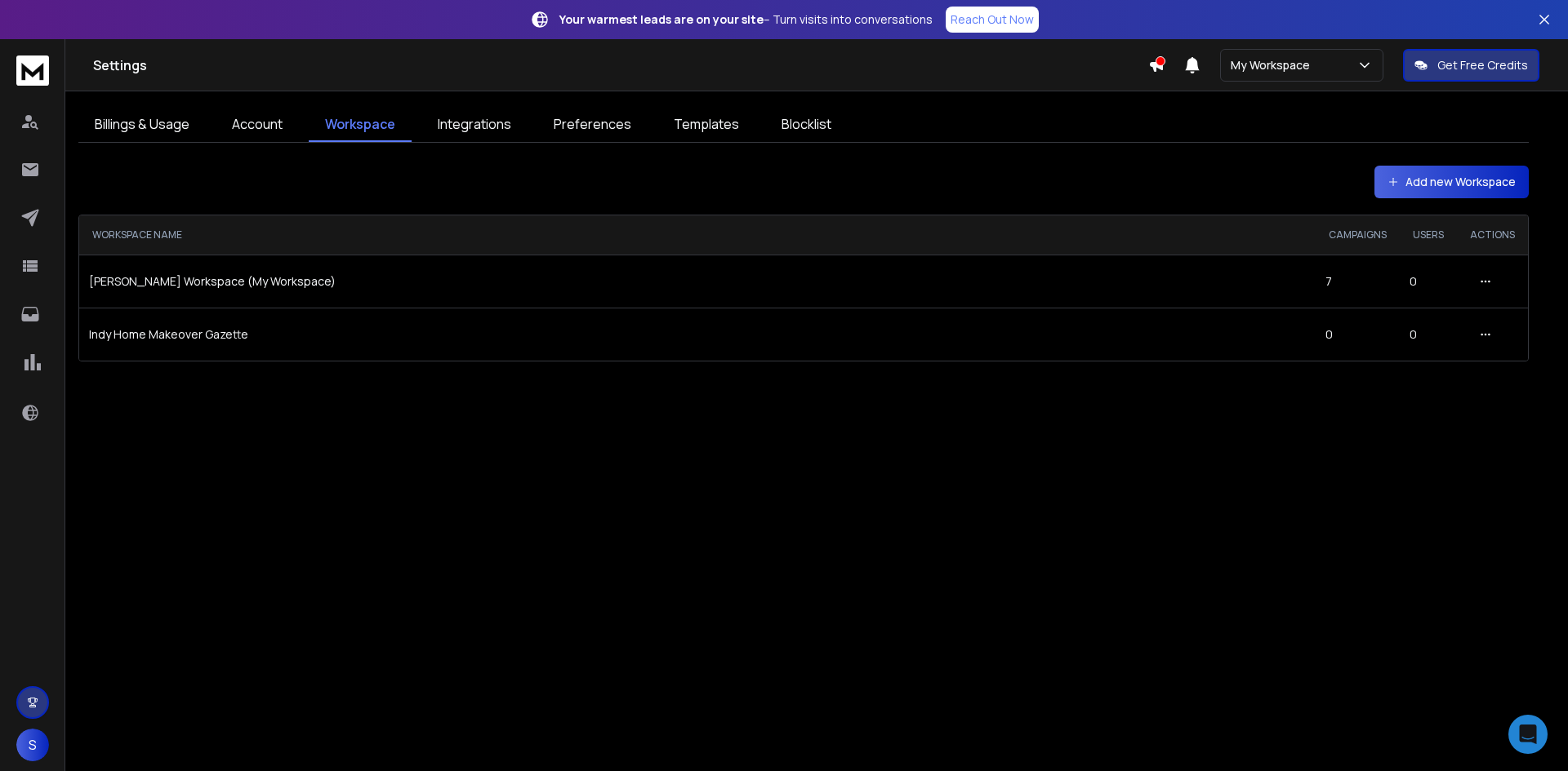
click at [480, 117] on link "Integrations" at bounding box center [474, 124] width 106 height 34
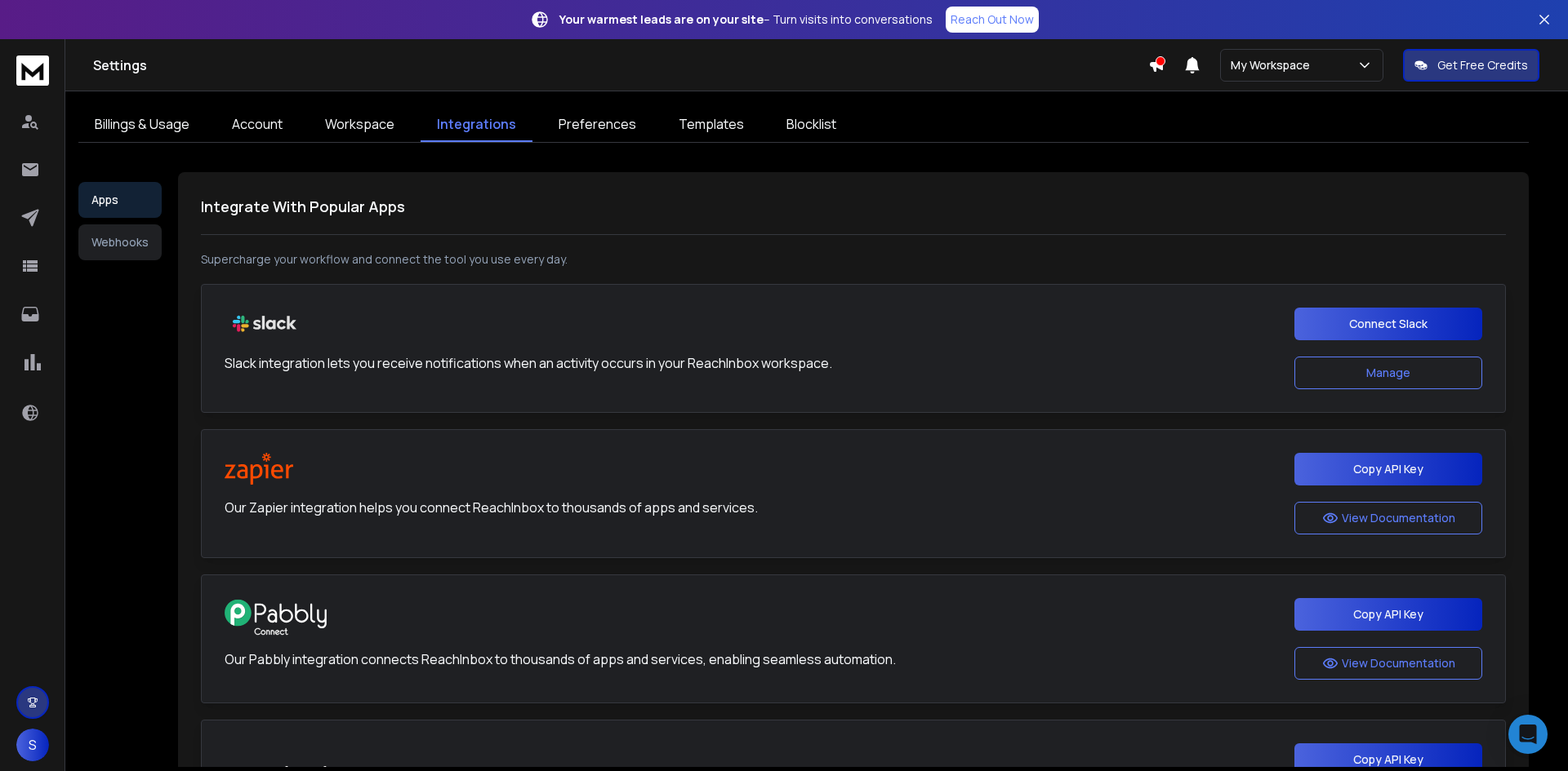
click at [631, 122] on link "Preferences" at bounding box center [597, 124] width 110 height 34
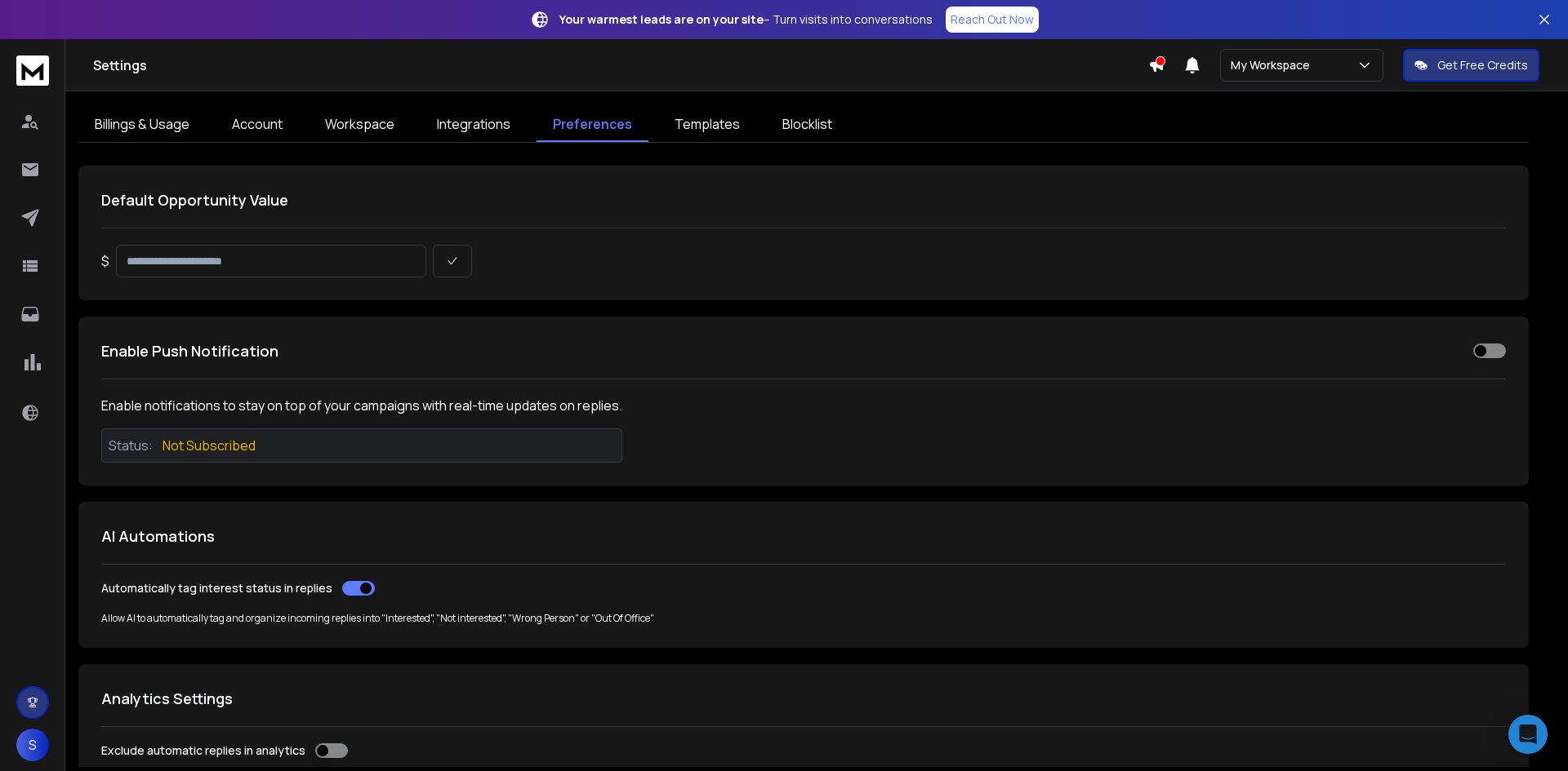
click at [687, 119] on link "Templates" at bounding box center [707, 124] width 98 height 34
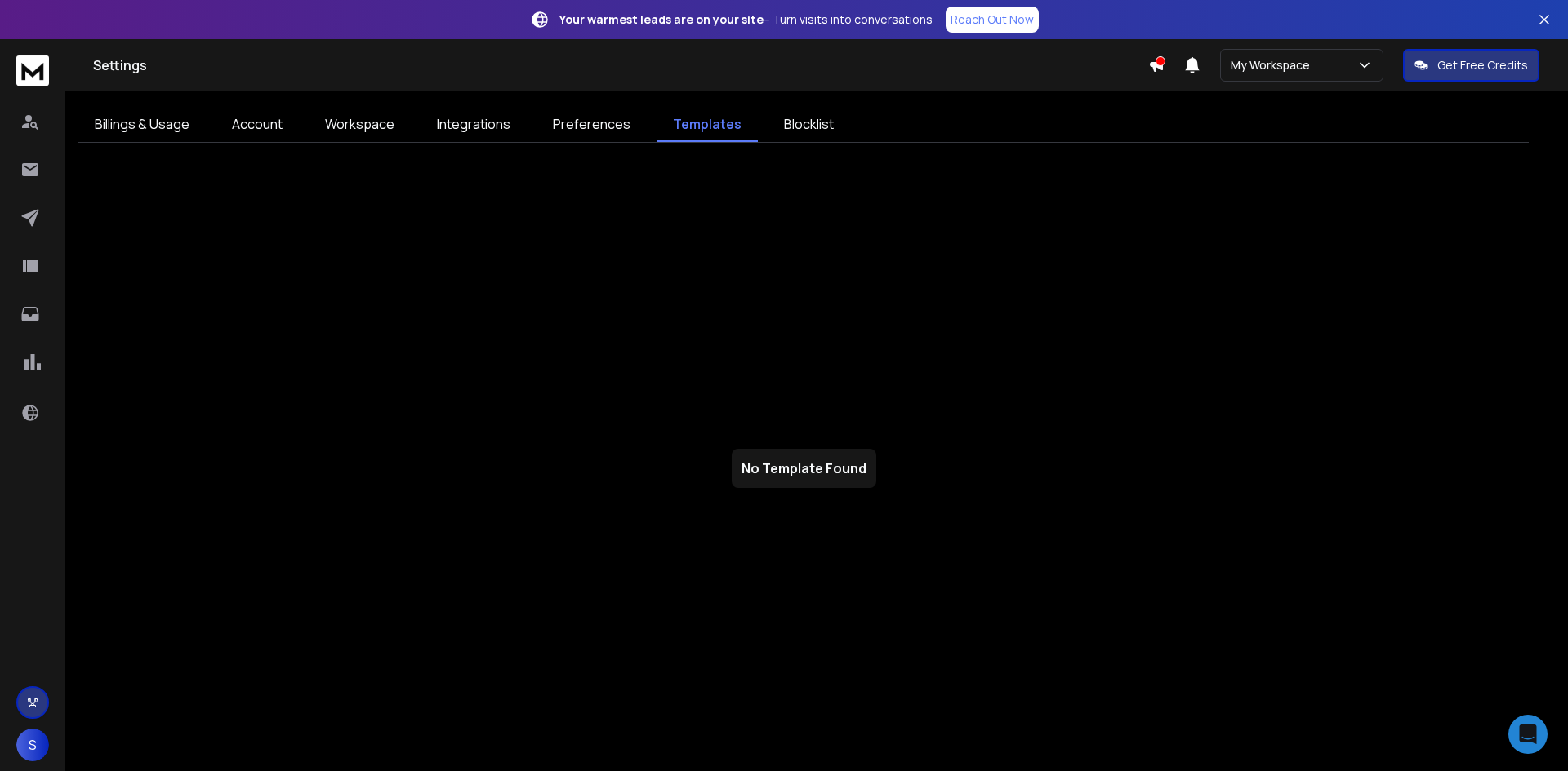
click at [788, 119] on link "Blocklist" at bounding box center [808, 124] width 82 height 34
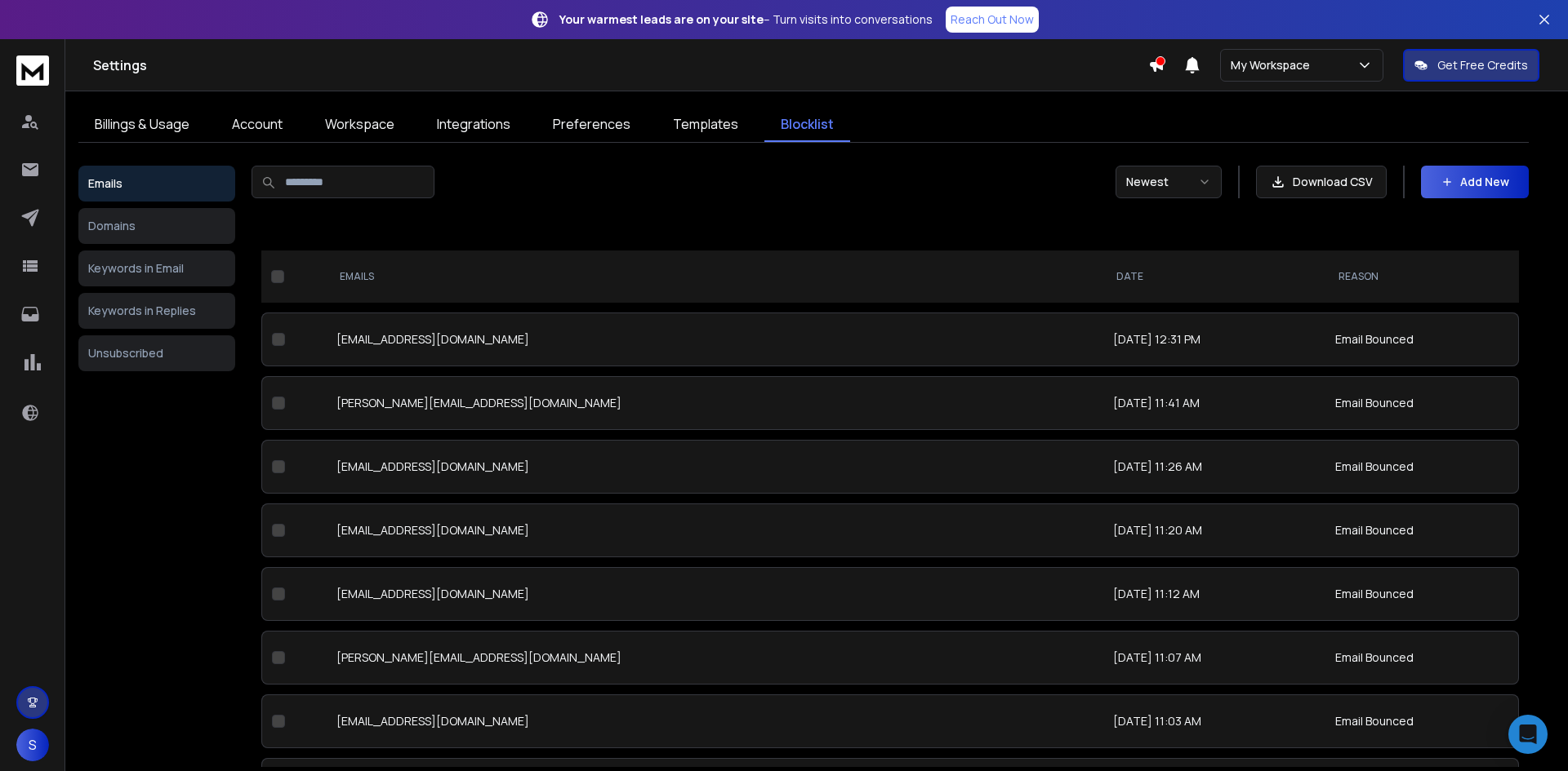
click at [259, 122] on link "Account" at bounding box center [257, 124] width 83 height 34
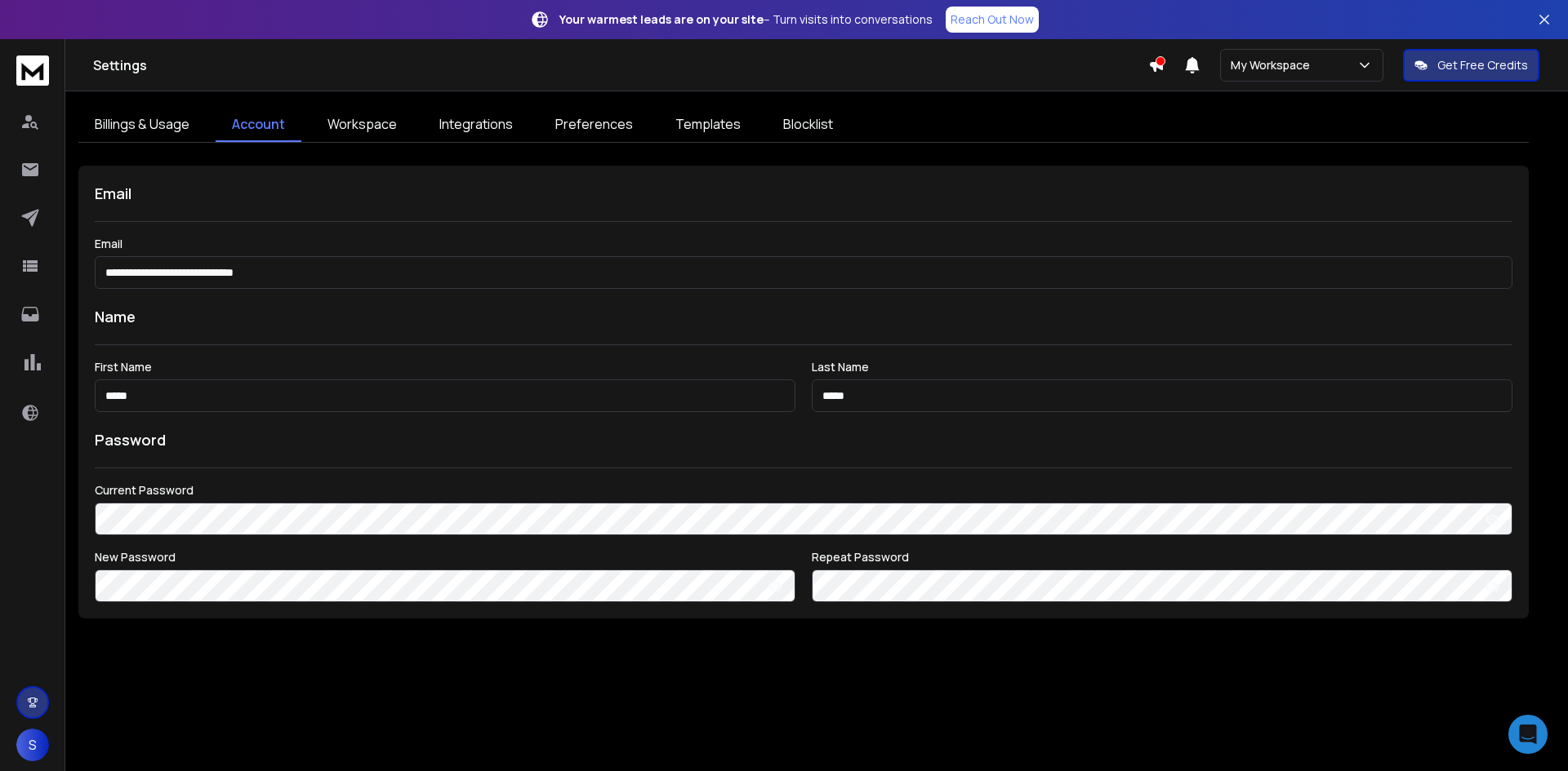
click at [162, 119] on link "Billings & Usage" at bounding box center [142, 124] width 128 height 34
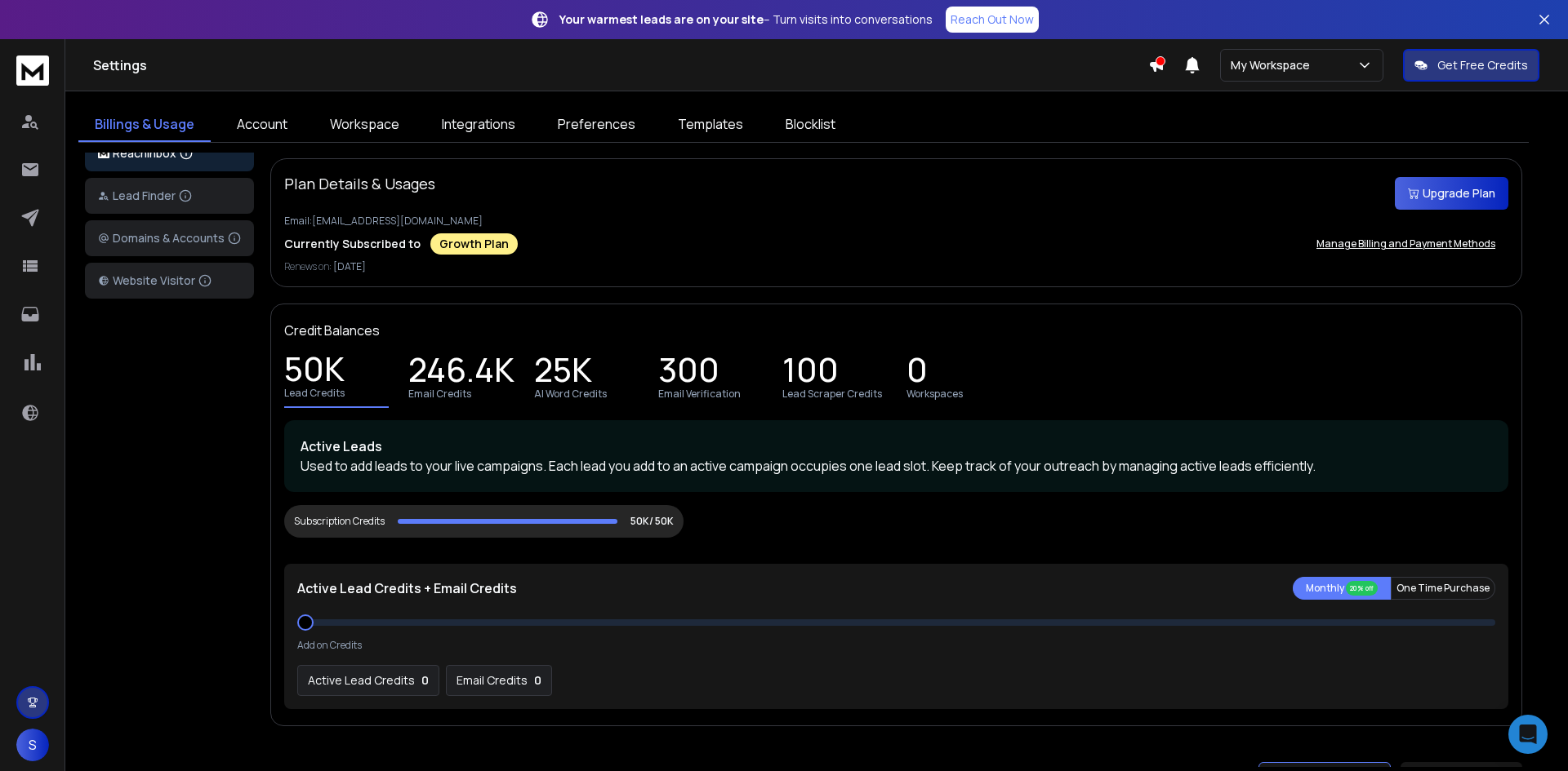
scroll to position [58, 0]
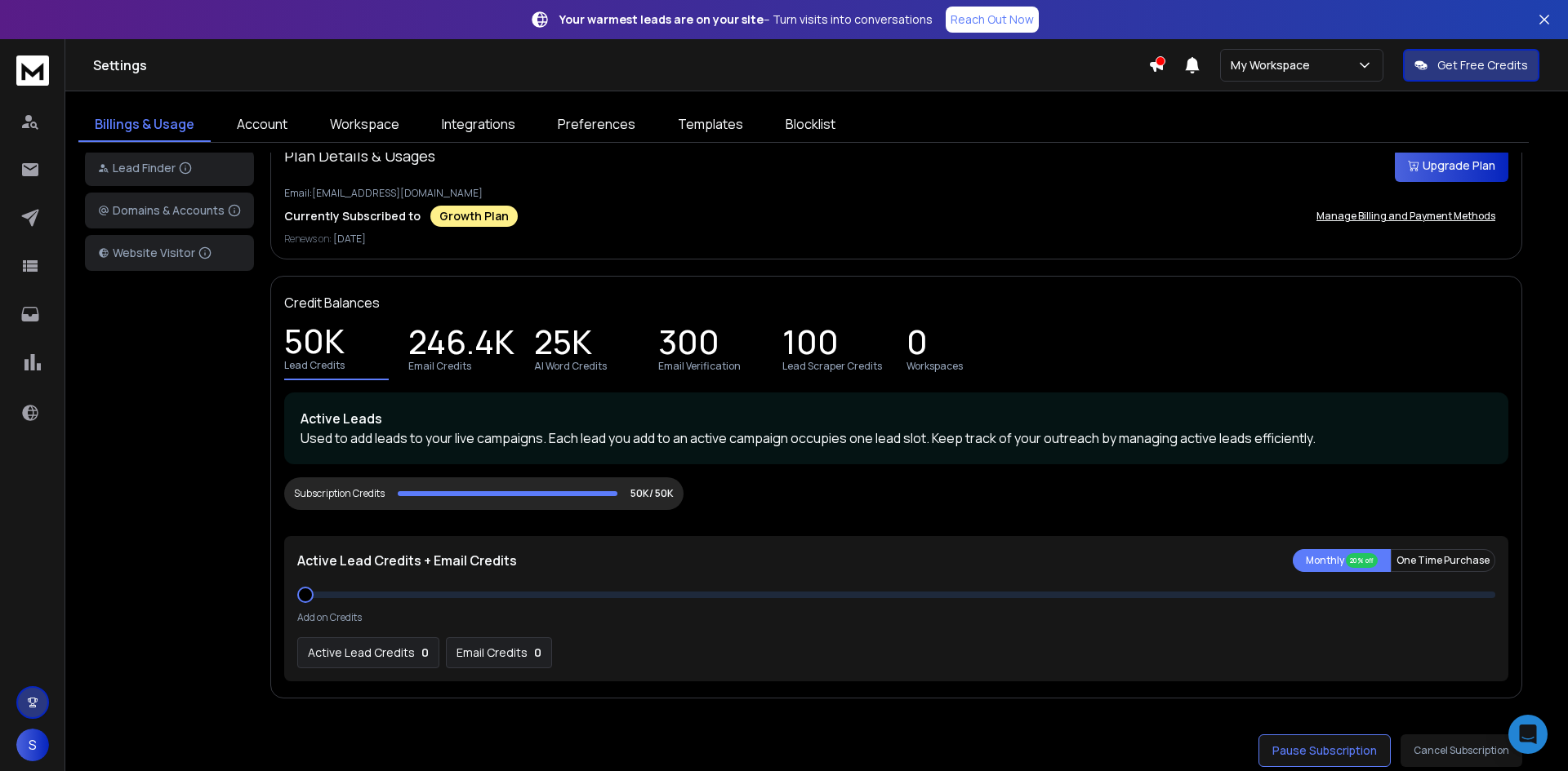
click at [133, 140] on div "ReachInbox Lead Finder Domains & Accounts Website Visitor" at bounding box center [169, 123] width 169 height 33
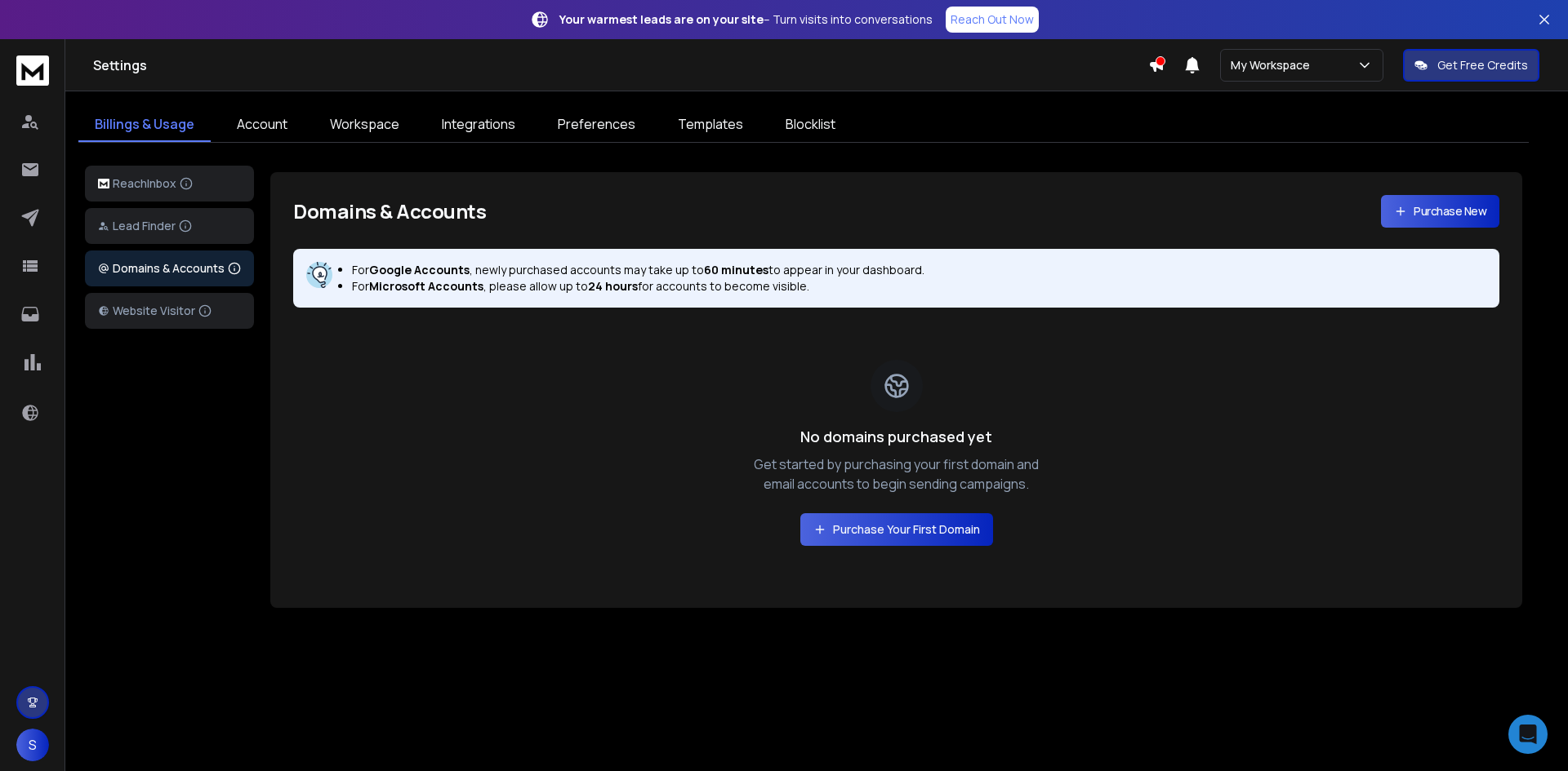
click at [133, 307] on button "Website Visitor" at bounding box center [169, 310] width 169 height 36
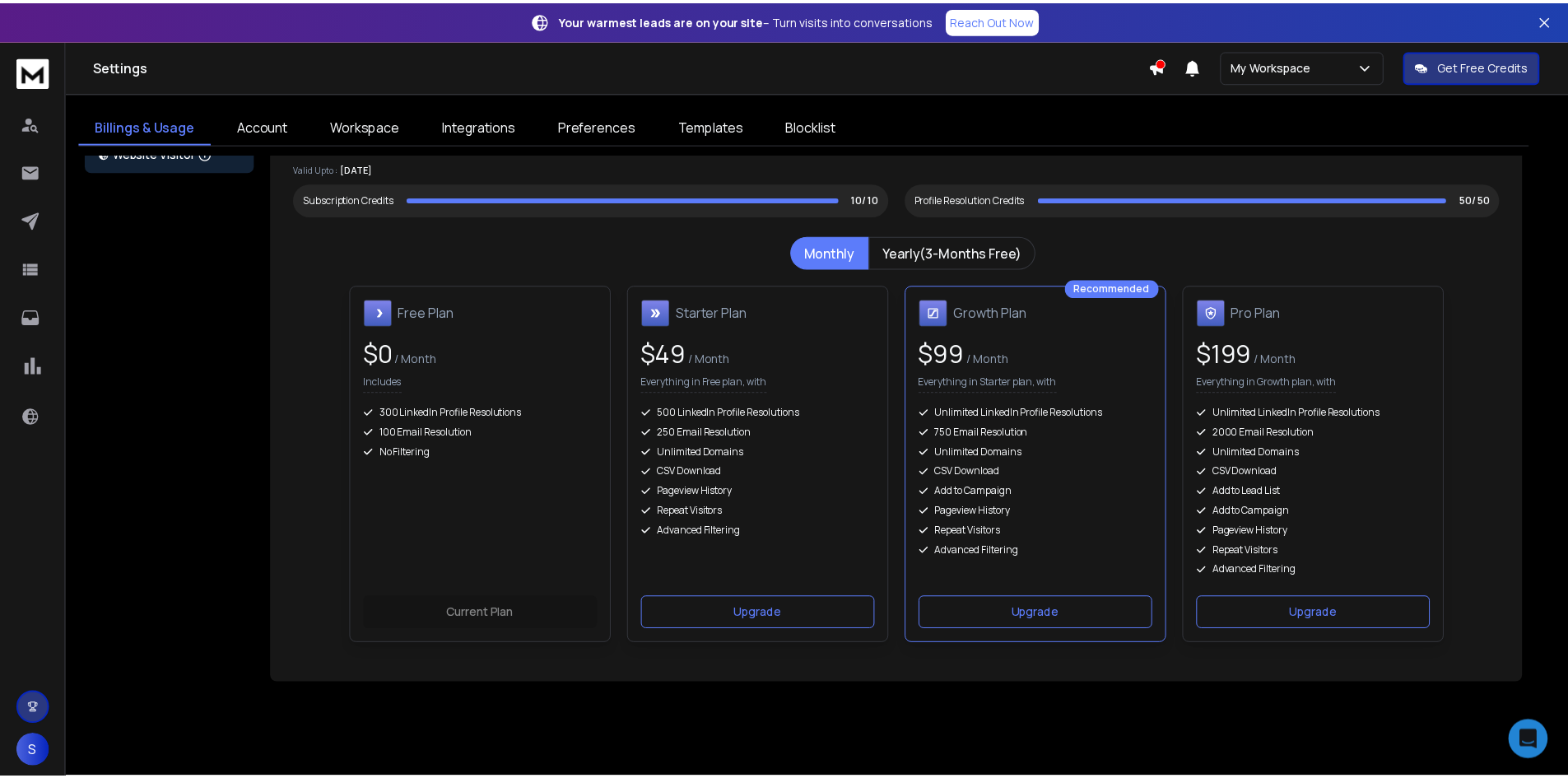
scroll to position [165, 0]
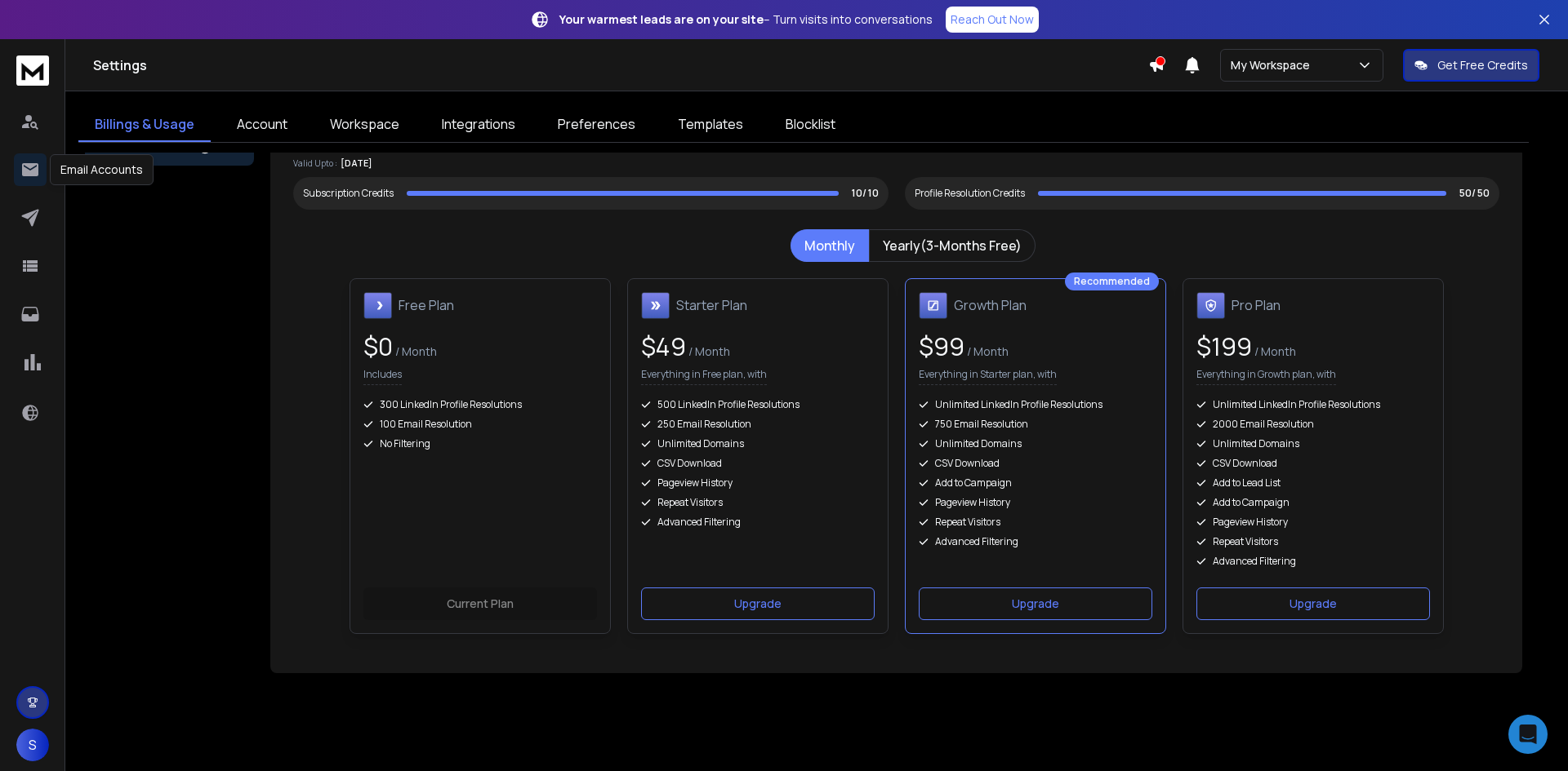
click at [32, 173] on icon at bounding box center [29, 170] width 16 height 13
